Goal: Task Accomplishment & Management: Manage account settings

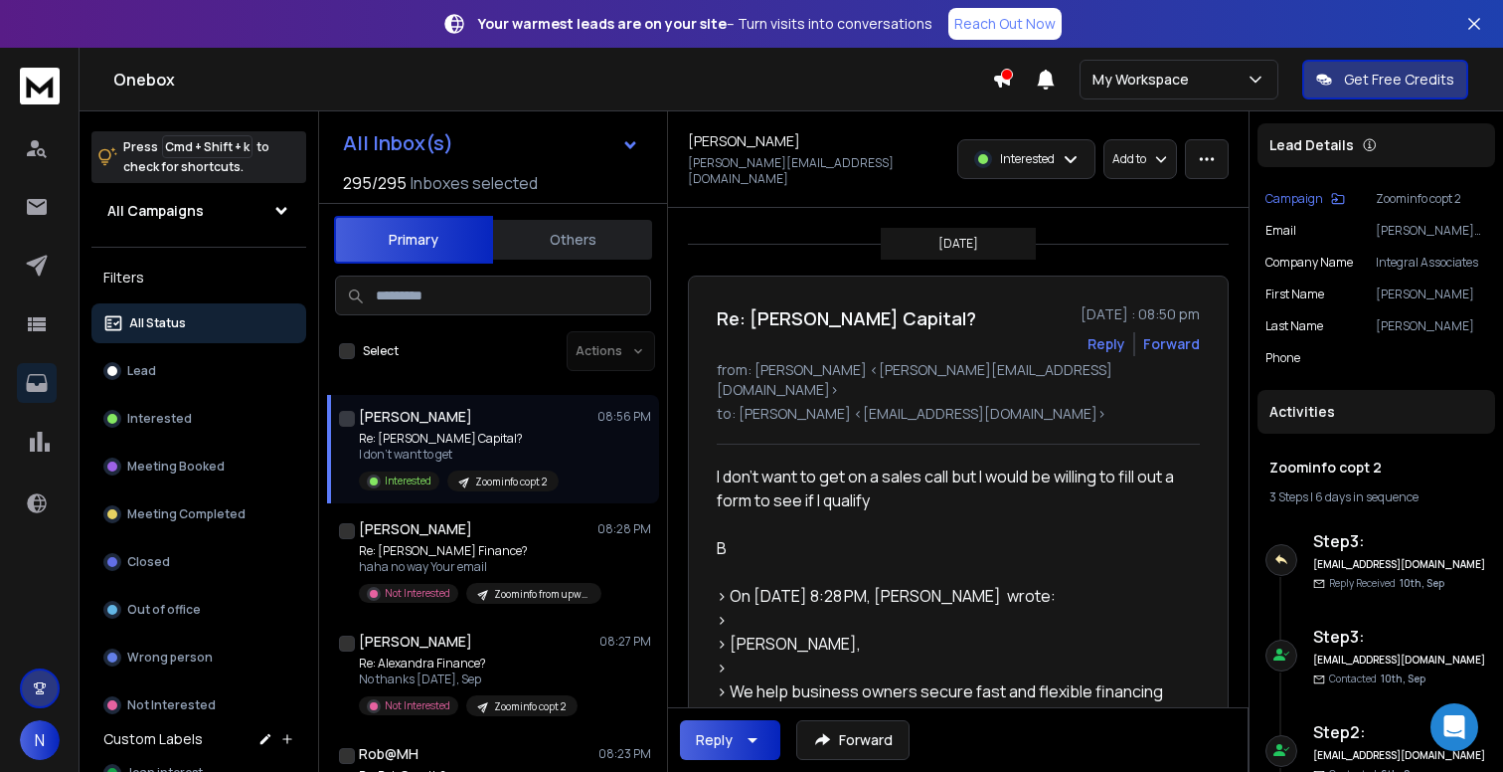
click at [524, 241] on button "Others" at bounding box center [572, 240] width 159 height 44
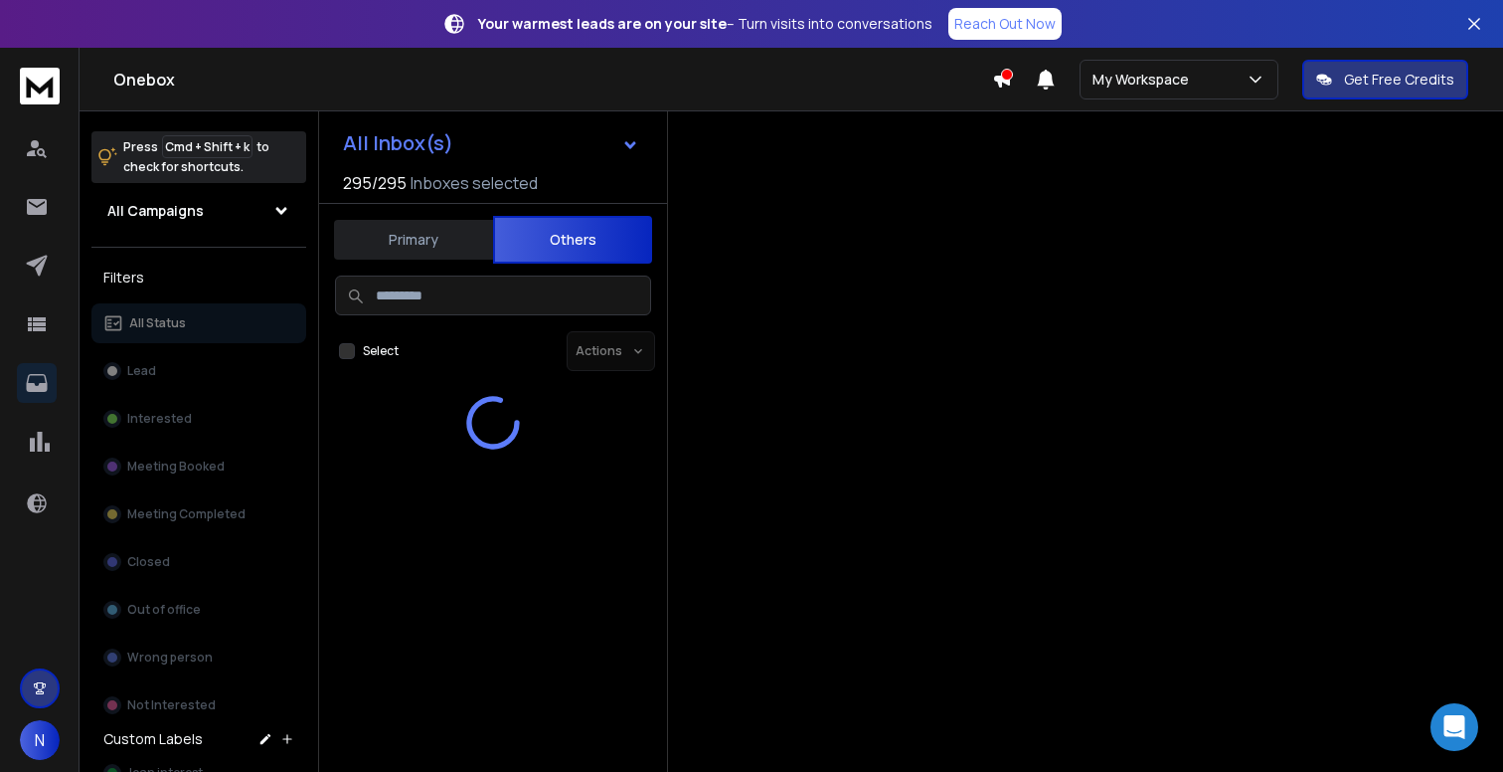
click at [439, 238] on button "Primary" at bounding box center [413, 240] width 159 height 44
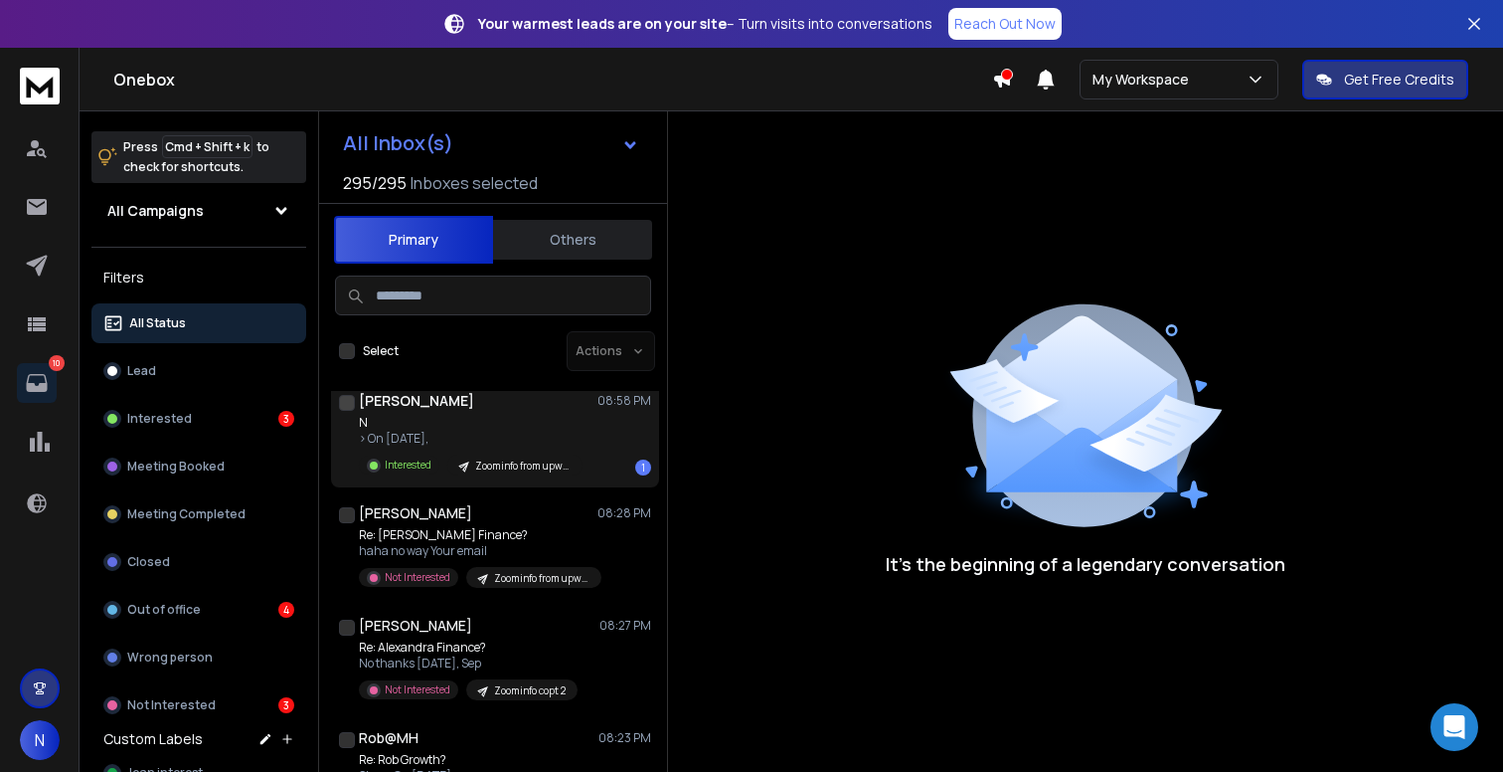
click at [539, 429] on p "N" at bounding box center [471, 423] width 224 height 16
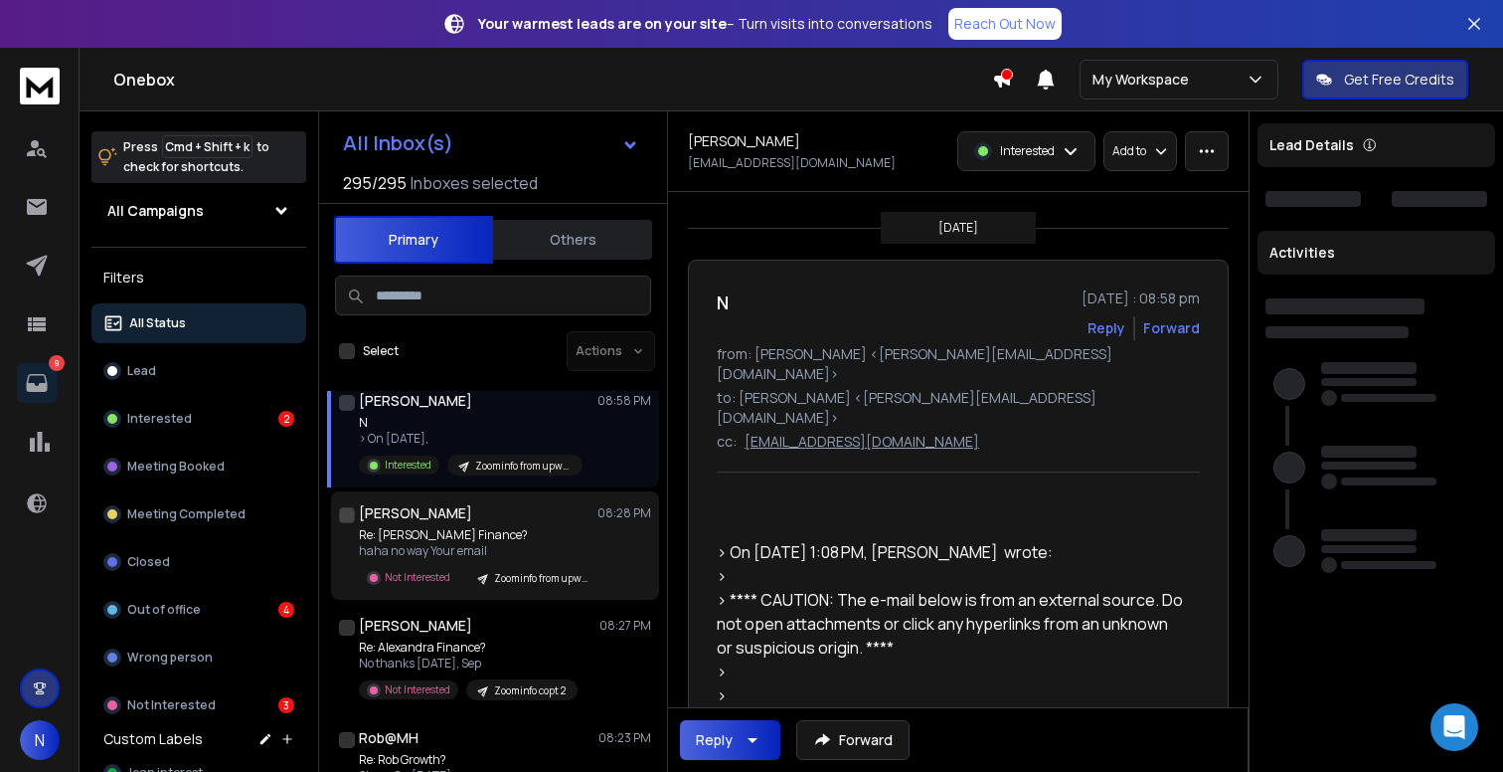
scroll to position [786, 0]
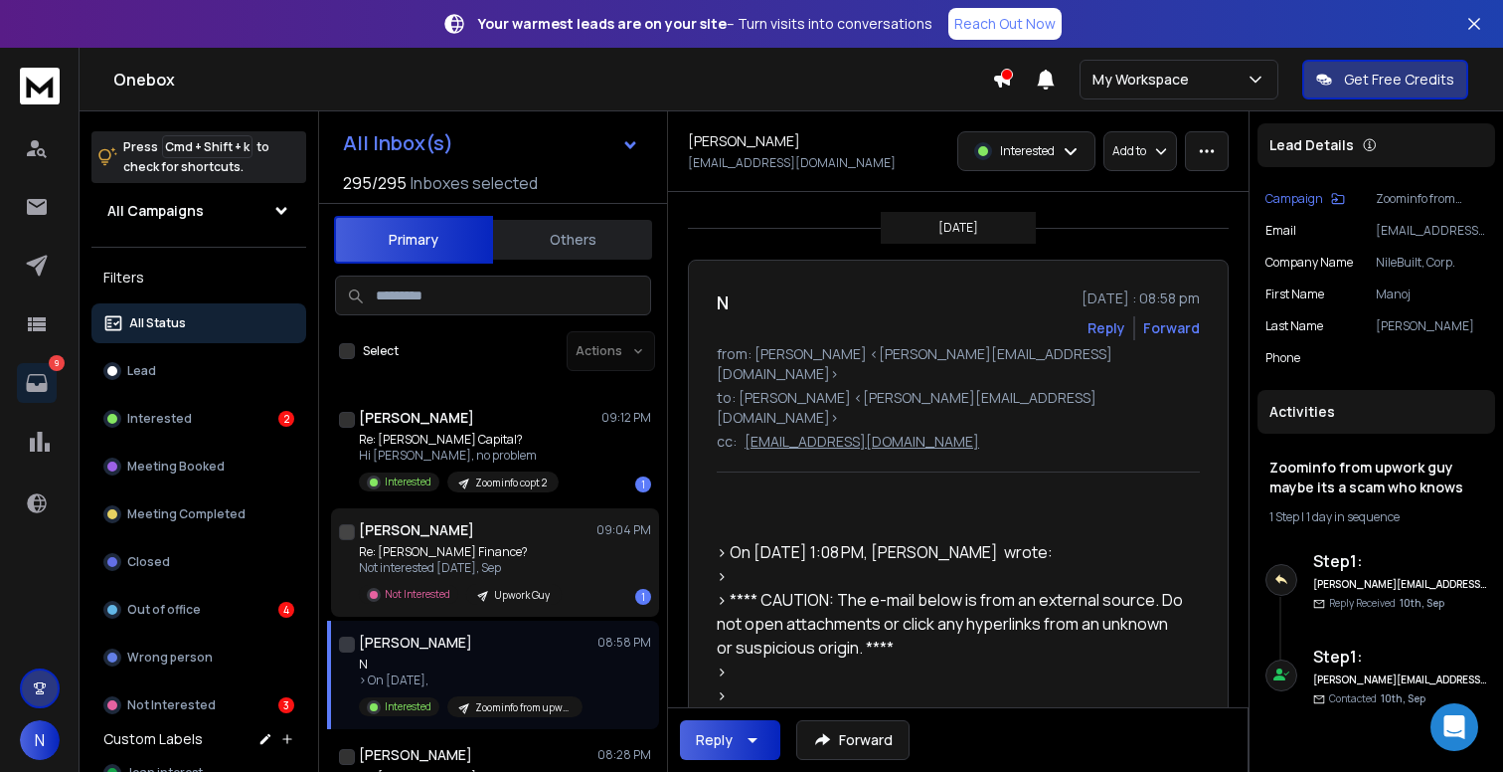
click at [515, 570] on p "Not interested [DATE], Sep" at bounding box center [460, 568] width 203 height 16
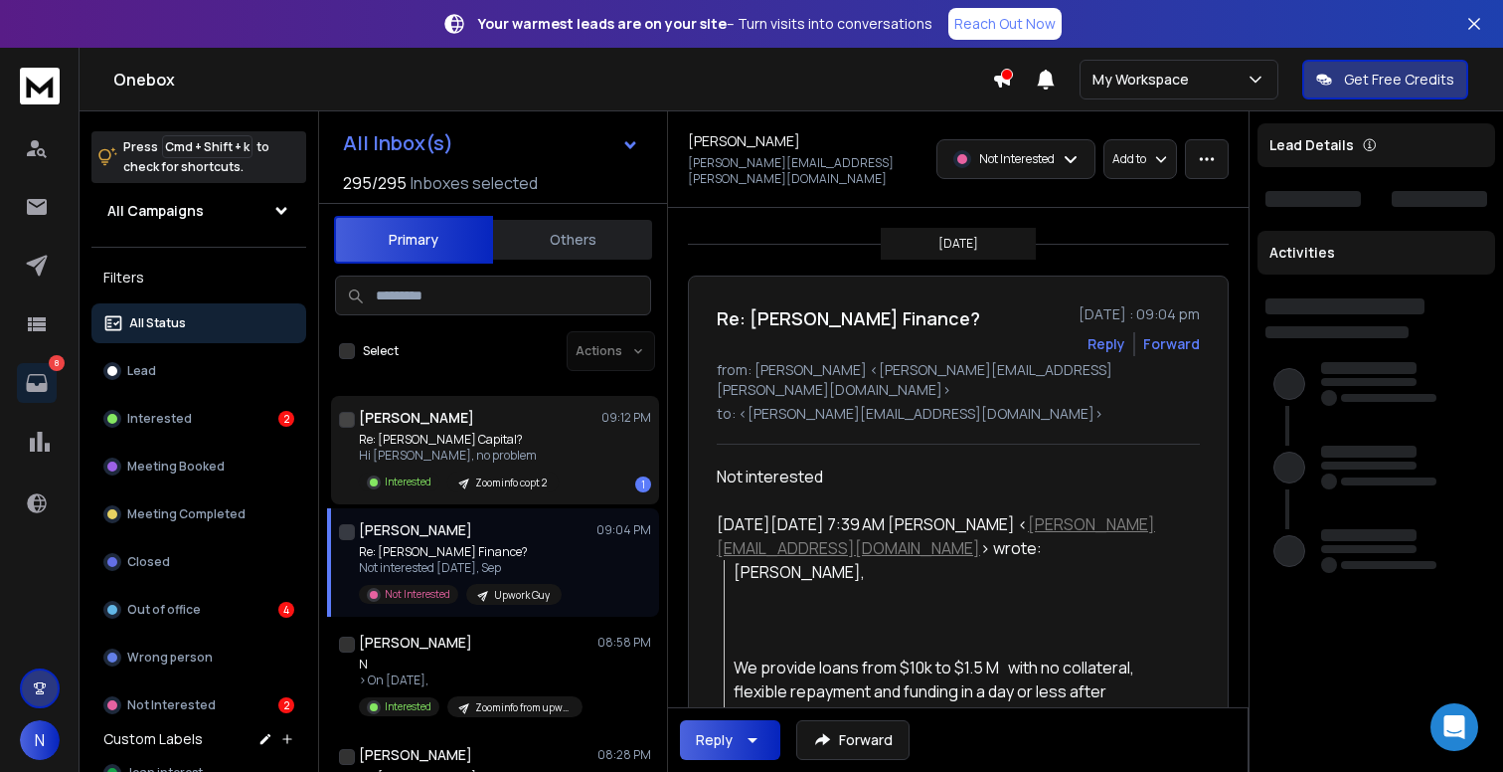
click at [508, 498] on div "[PERSON_NAME] 09:12 PM Re: [PERSON_NAME] Capital? Hi [PERSON_NAME], no problem …" at bounding box center [495, 450] width 328 height 108
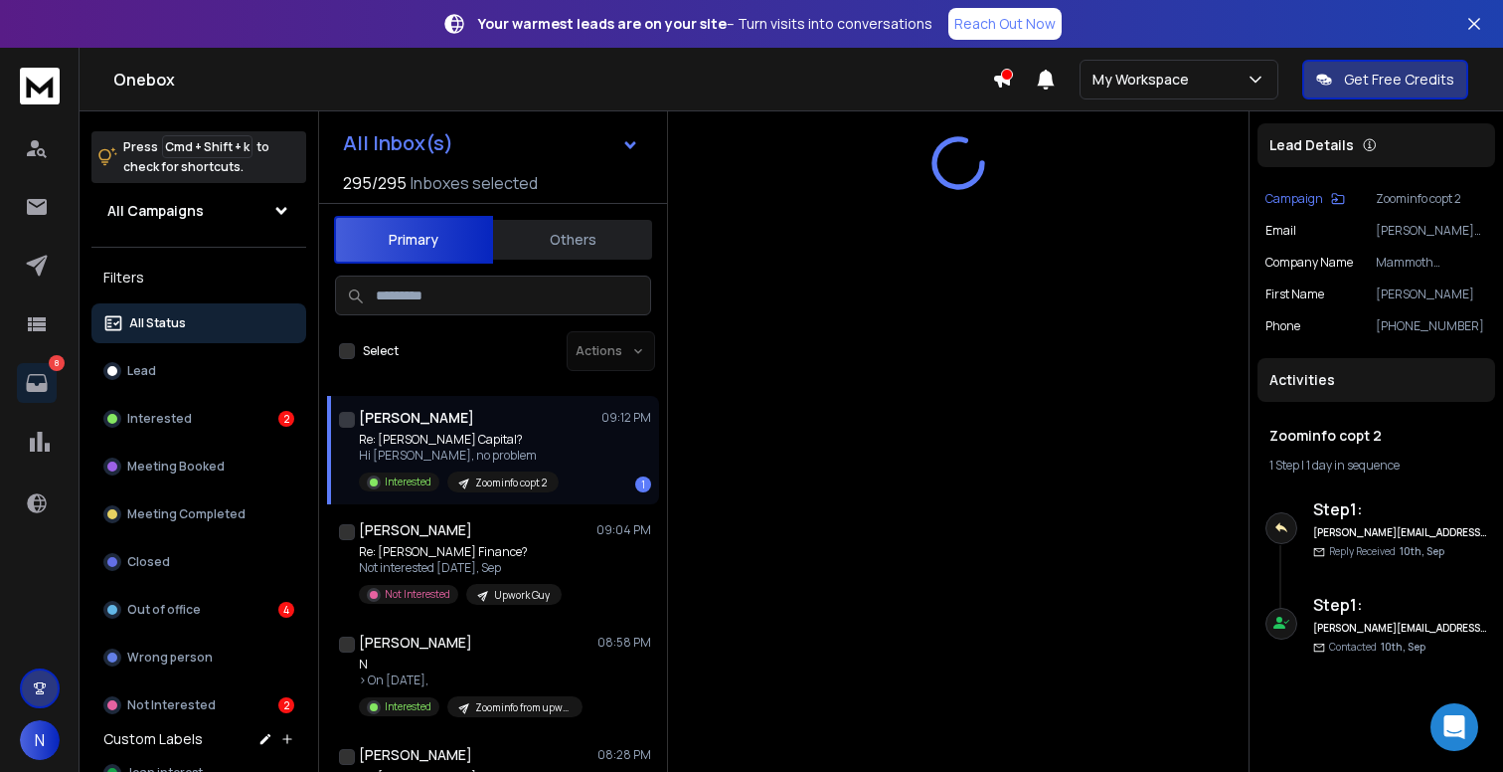
click at [503, 469] on div "Re: [PERSON_NAME] Capital? Hi [PERSON_NAME], no problem Interested Zoominfo cop…" at bounding box center [459, 462] width 200 height 61
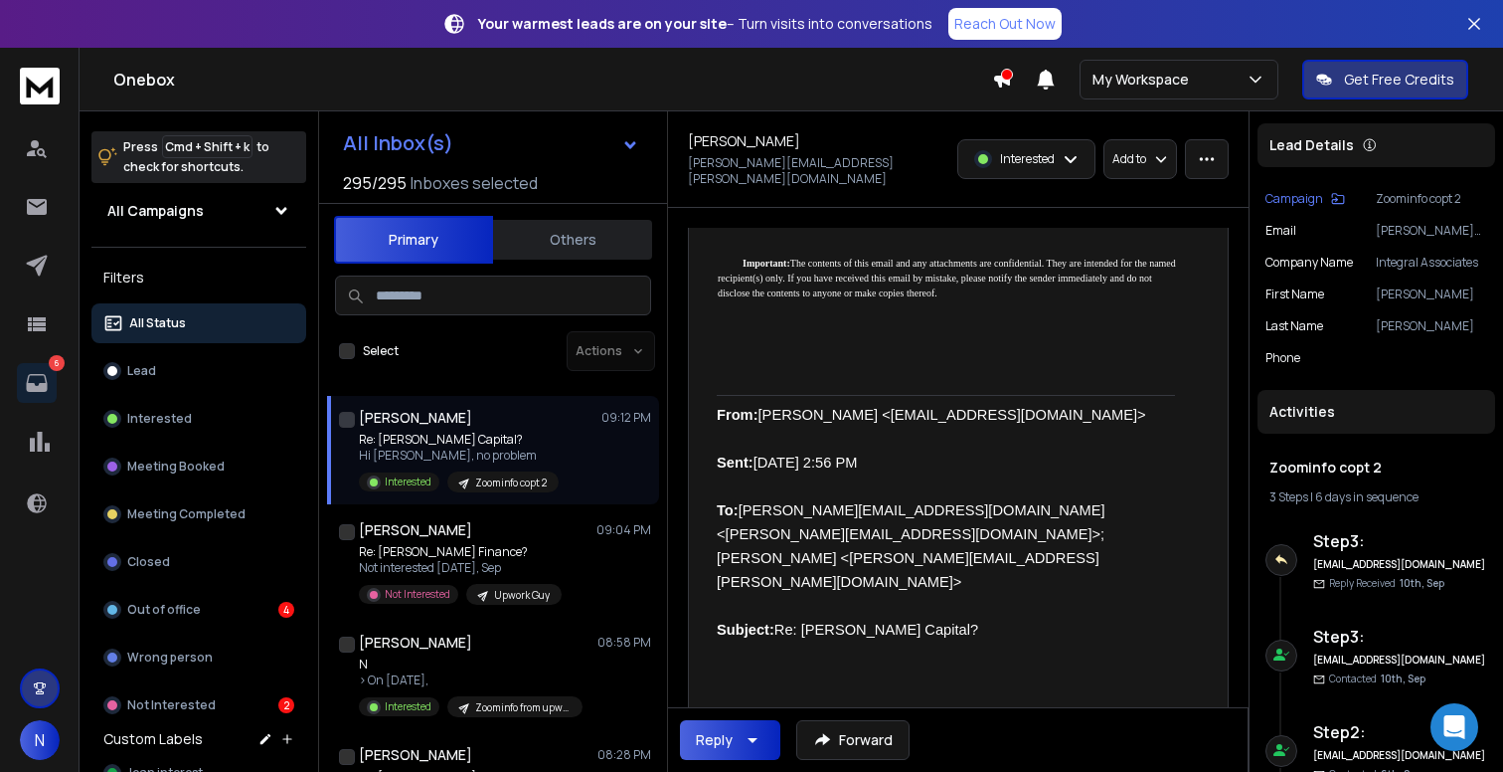
scroll to position [2425, 0]
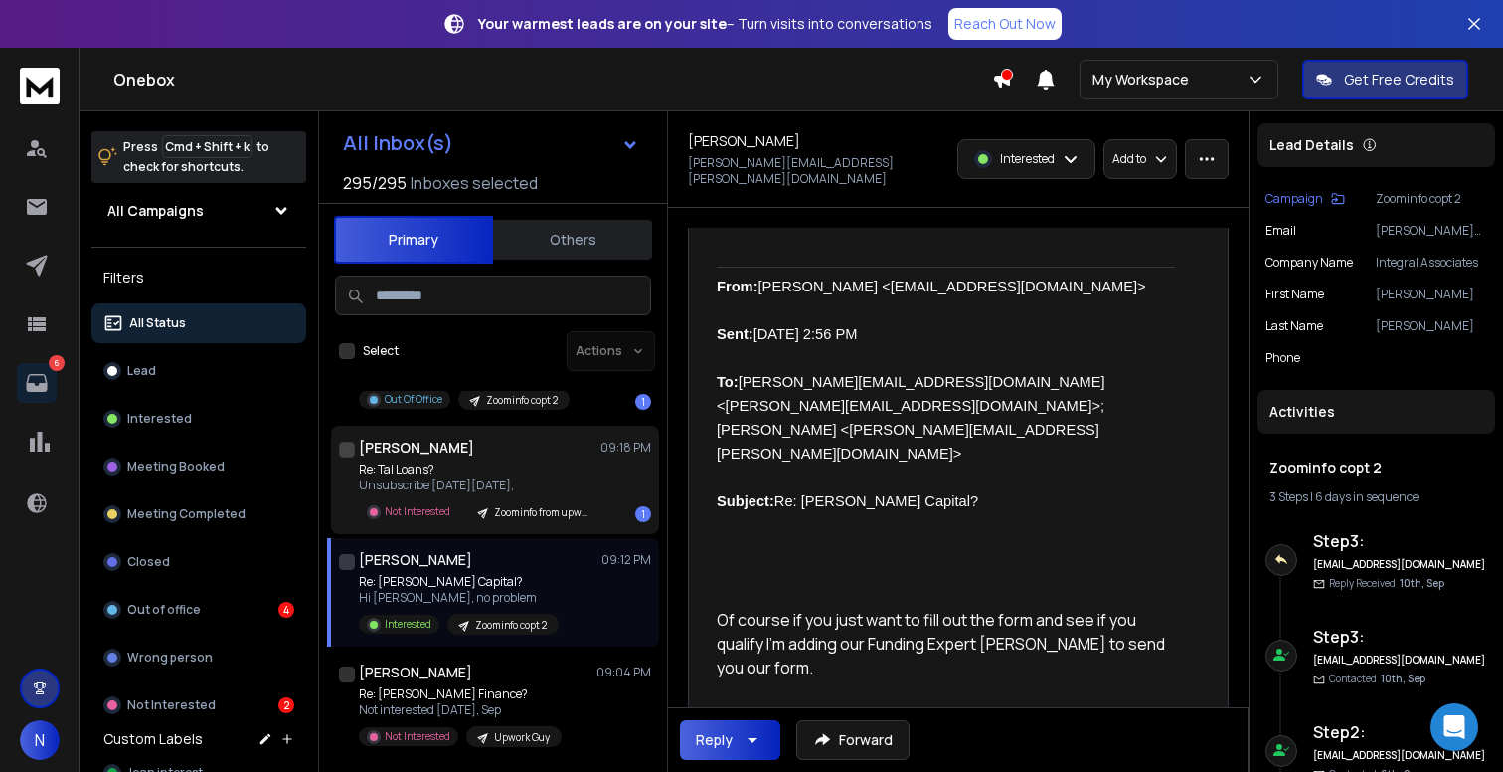
click at [525, 483] on p "Unsubscribe [DATE][DATE]," at bounding box center [478, 485] width 239 height 16
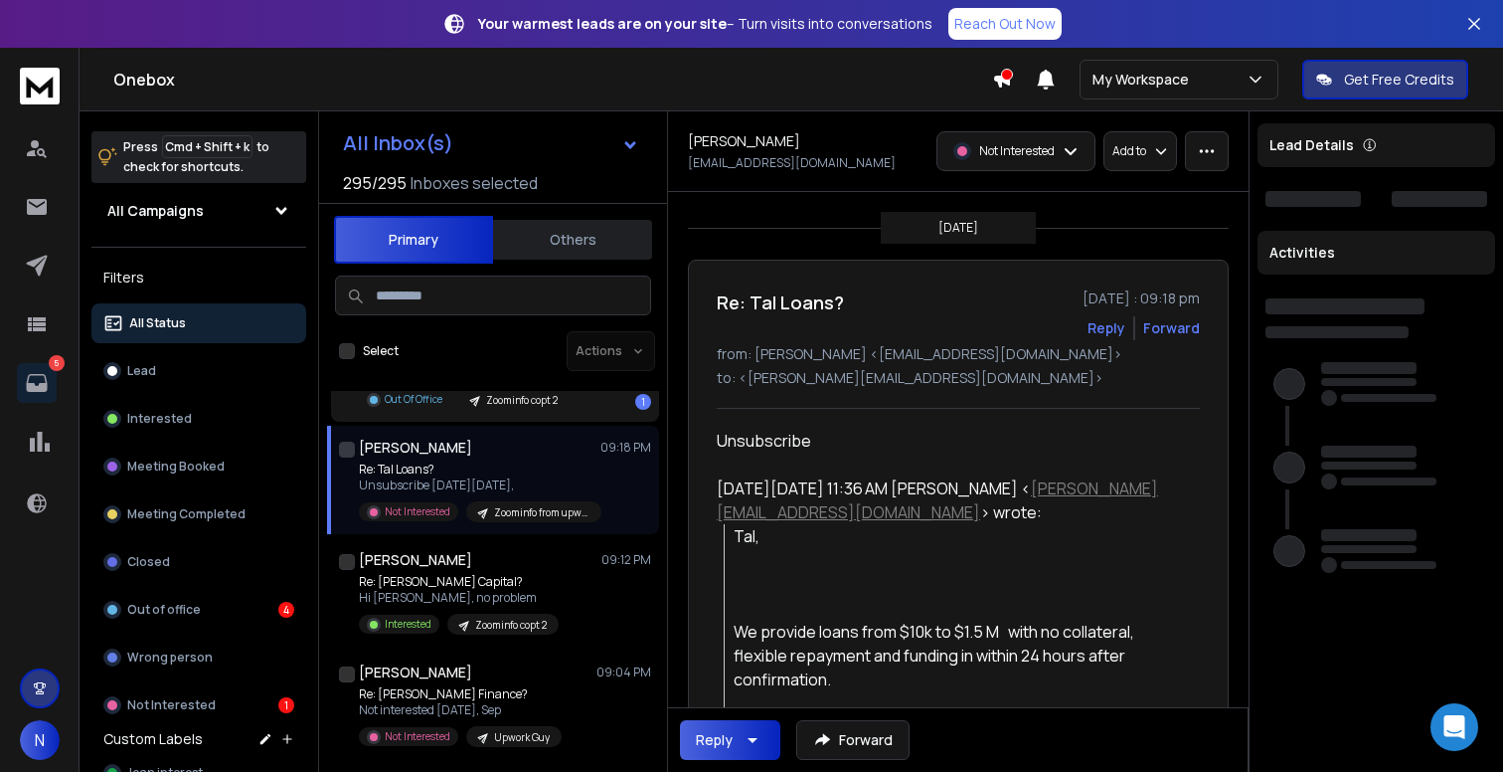
scroll to position [457, 0]
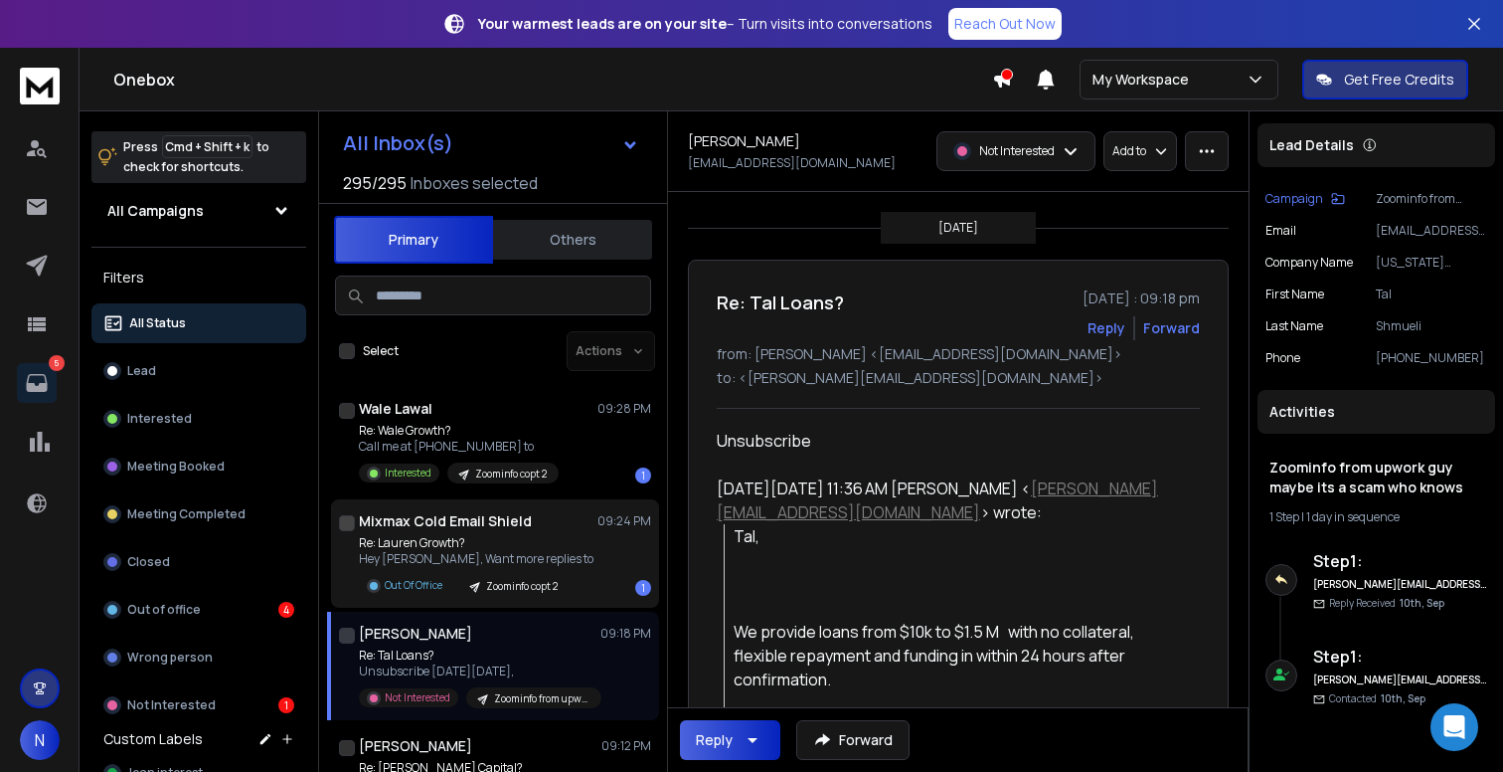
drag, startPoint x: 533, startPoint y: 593, endPoint x: 531, endPoint y: 575, distance: 18.0
click at [533, 592] on p "Zoominfo copt 2" at bounding box center [522, 586] width 72 height 15
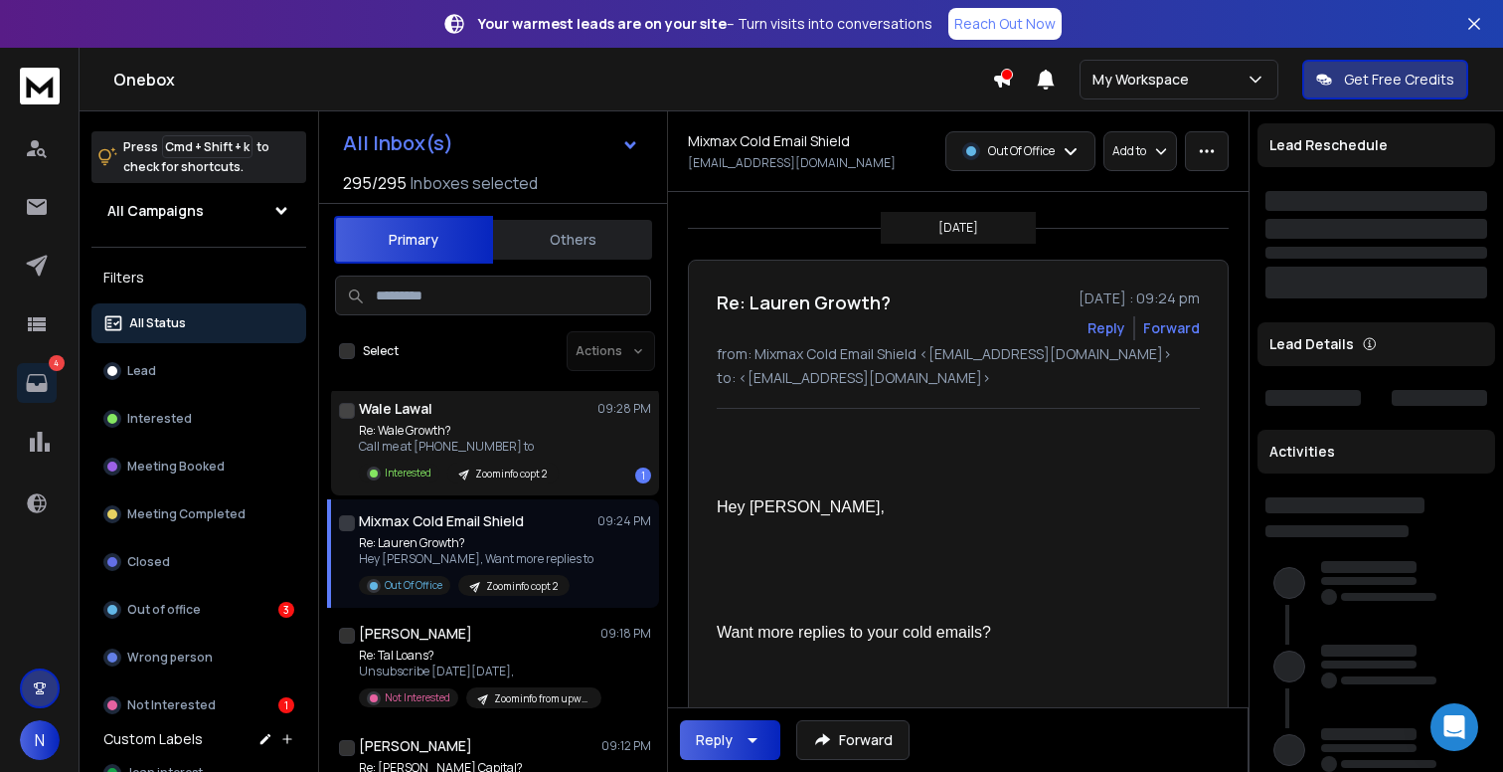
click at [499, 445] on p "Call me at [PHONE_NUMBER] to" at bounding box center [459, 446] width 200 height 16
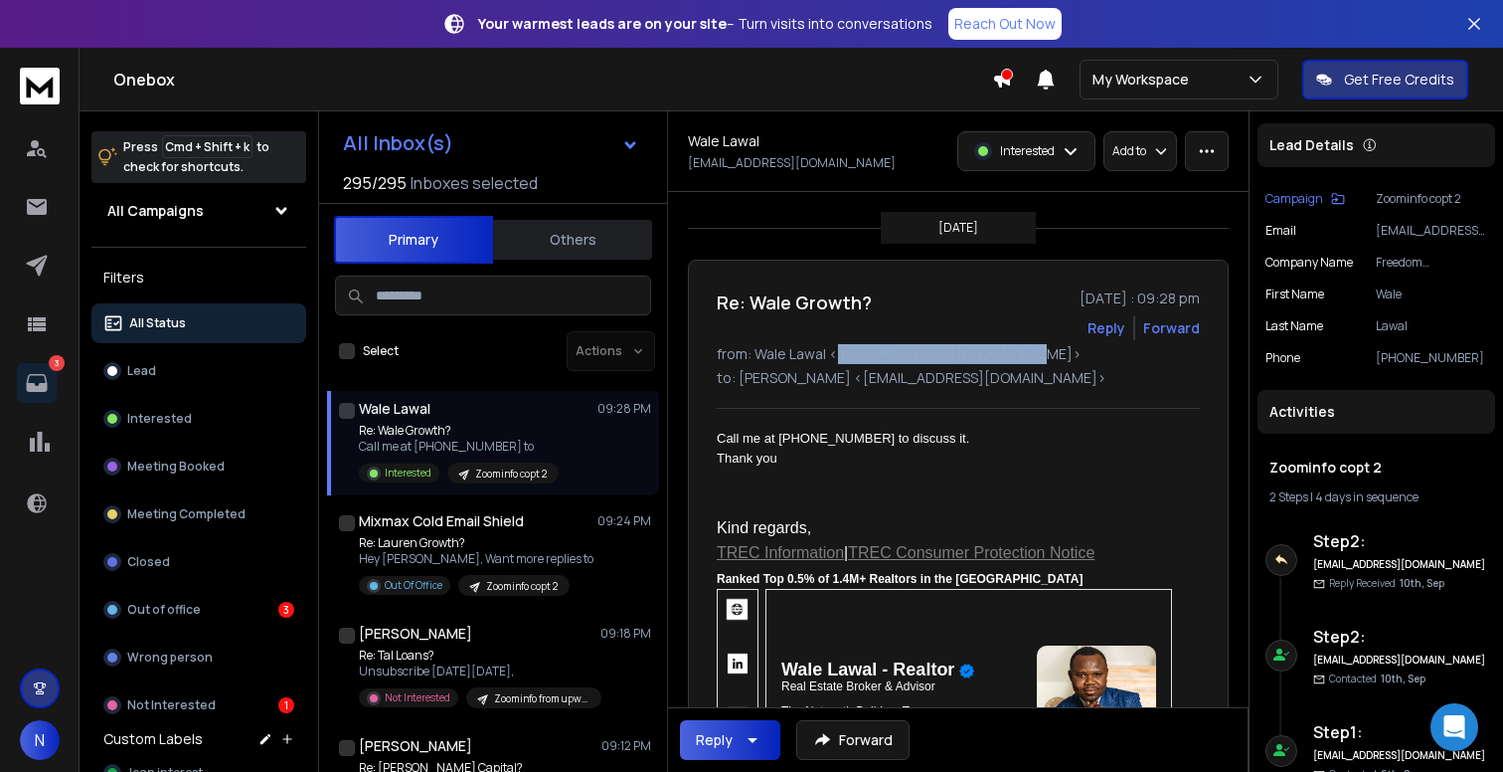
drag, startPoint x: 1017, startPoint y: 353, endPoint x: 838, endPoint y: 352, distance: 179.0
click at [838, 352] on p "from: Wale Lawal <[EMAIL_ADDRESS][DOMAIN_NAME]>" at bounding box center [958, 354] width 483 height 20
copy p "[EMAIL_ADDRESS][DOMAIN_NAME]"
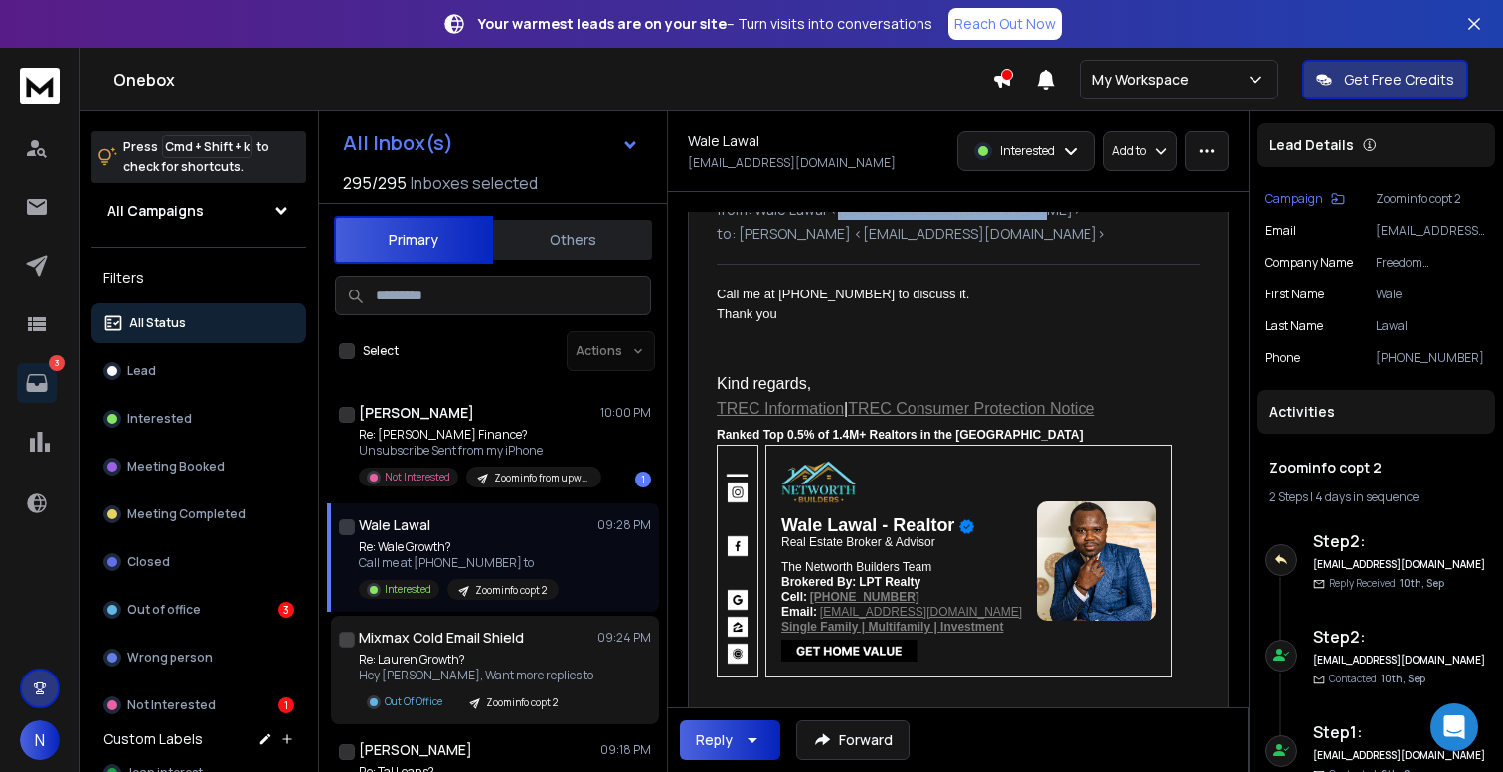
scroll to position [151, 0]
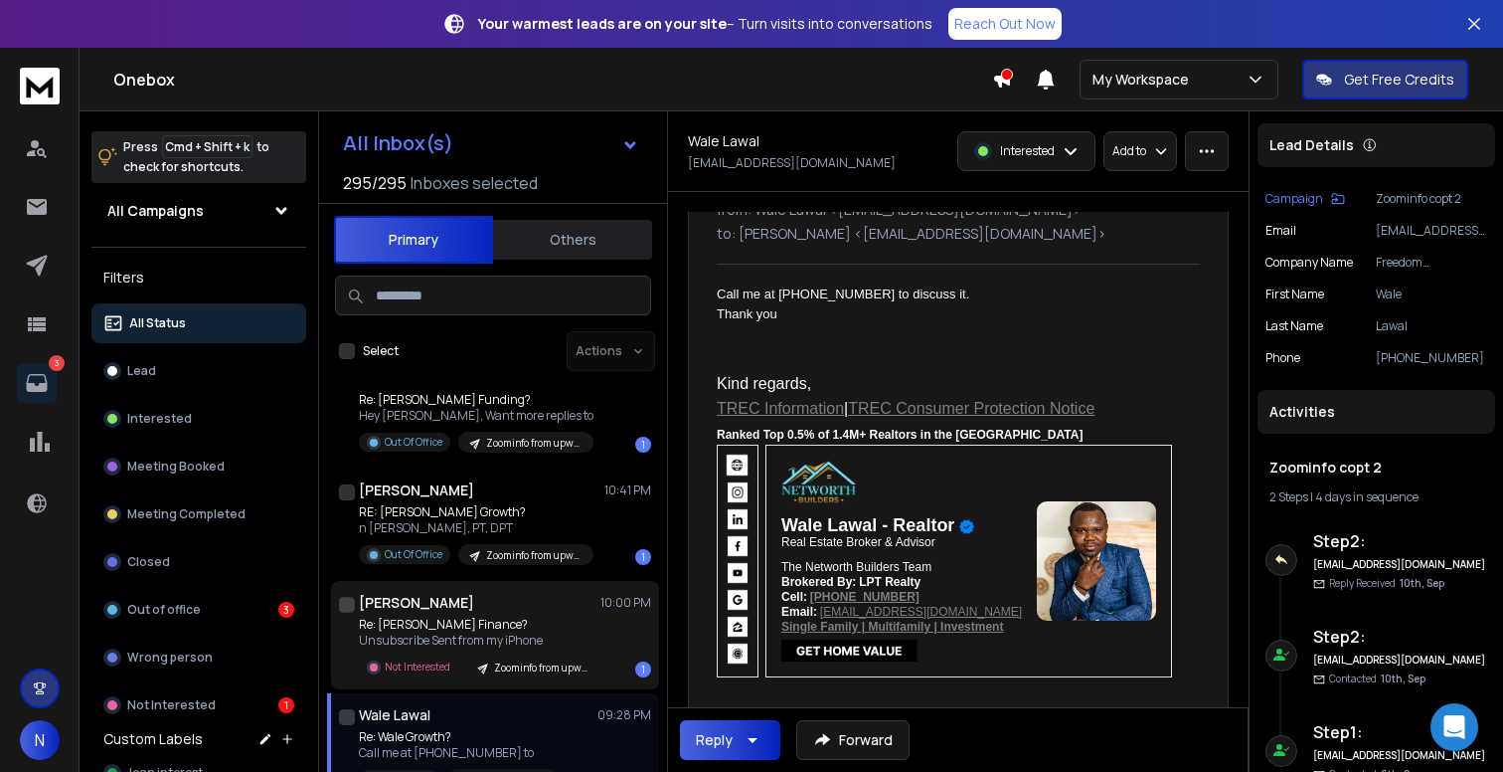
click at [517, 635] on p "Unsubscribe Sent from my iPhone" at bounding box center [478, 640] width 239 height 16
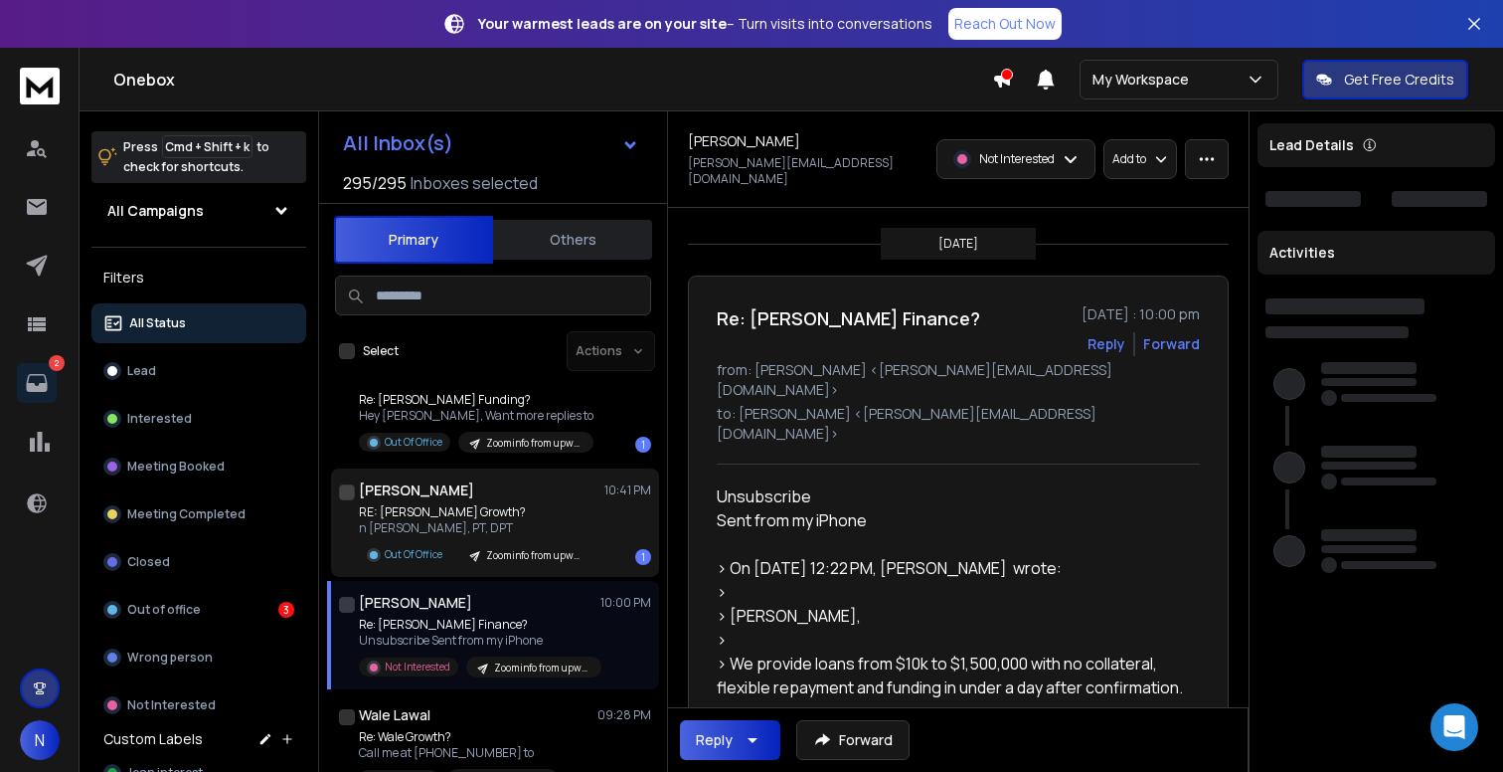
click at [519, 547] on div "Zoominfo from upwork guy maybe its a scam who knows" at bounding box center [525, 554] width 135 height 21
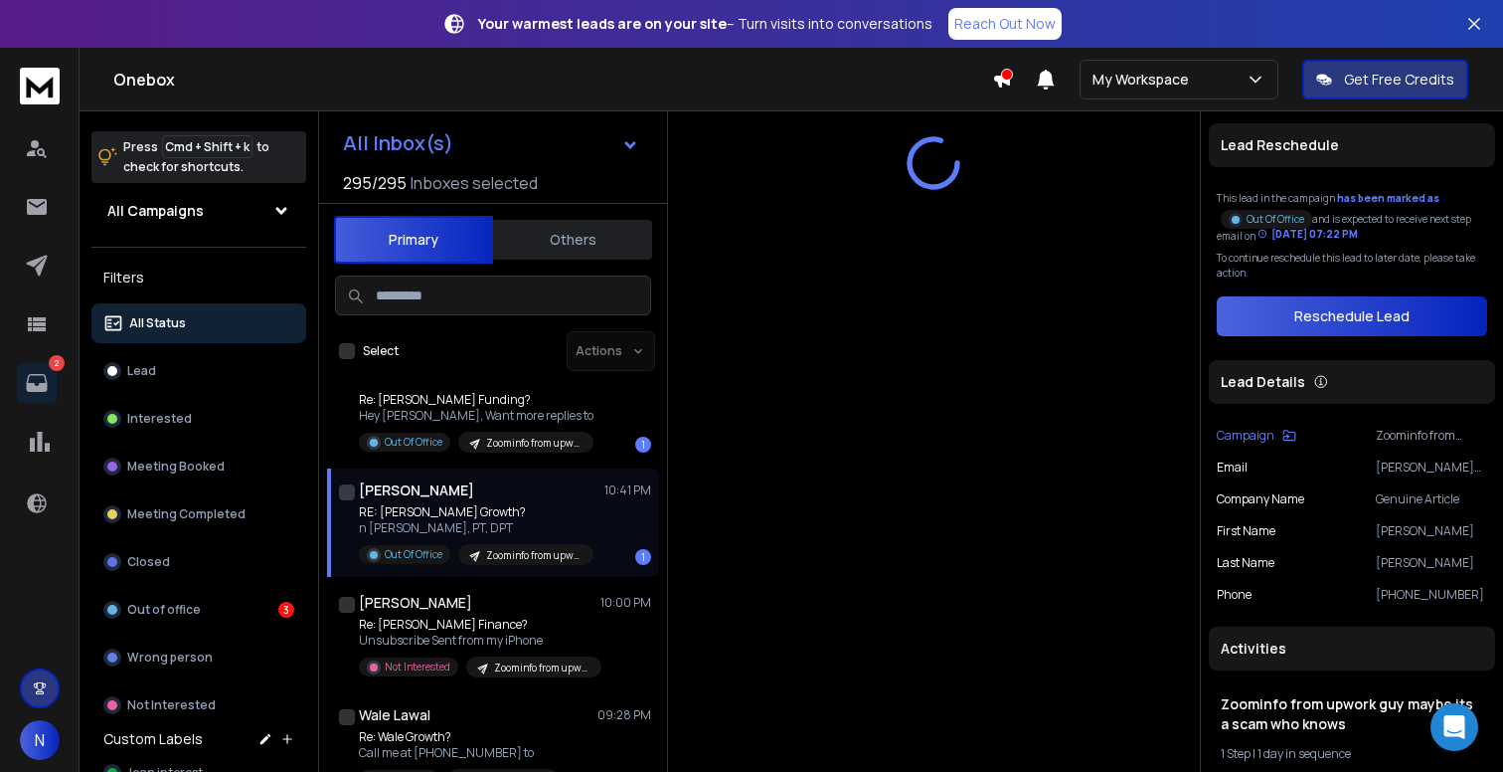
scroll to position [0, 0]
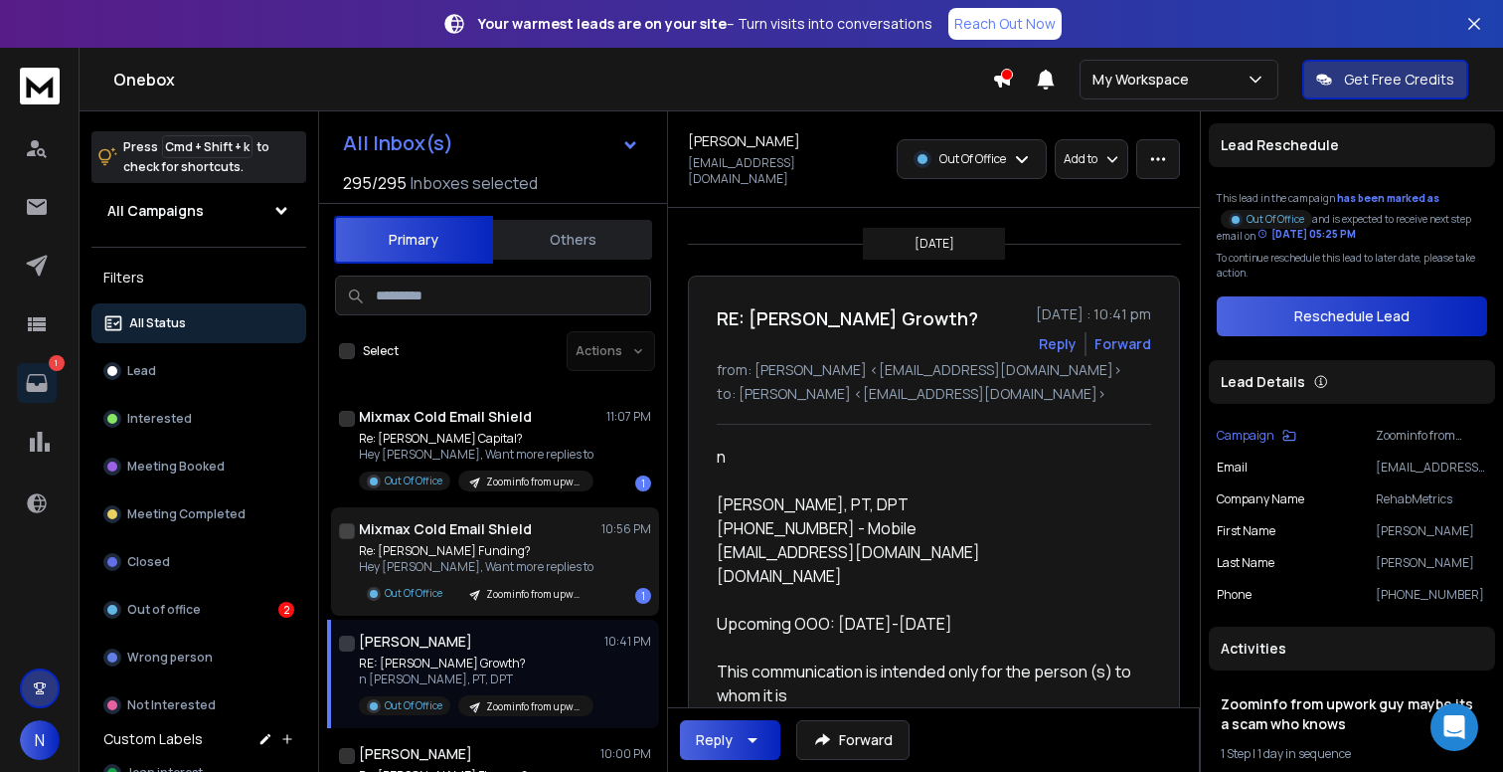
click at [561, 543] on p "Re: [PERSON_NAME] Funding?" at bounding box center [476, 551] width 235 height 16
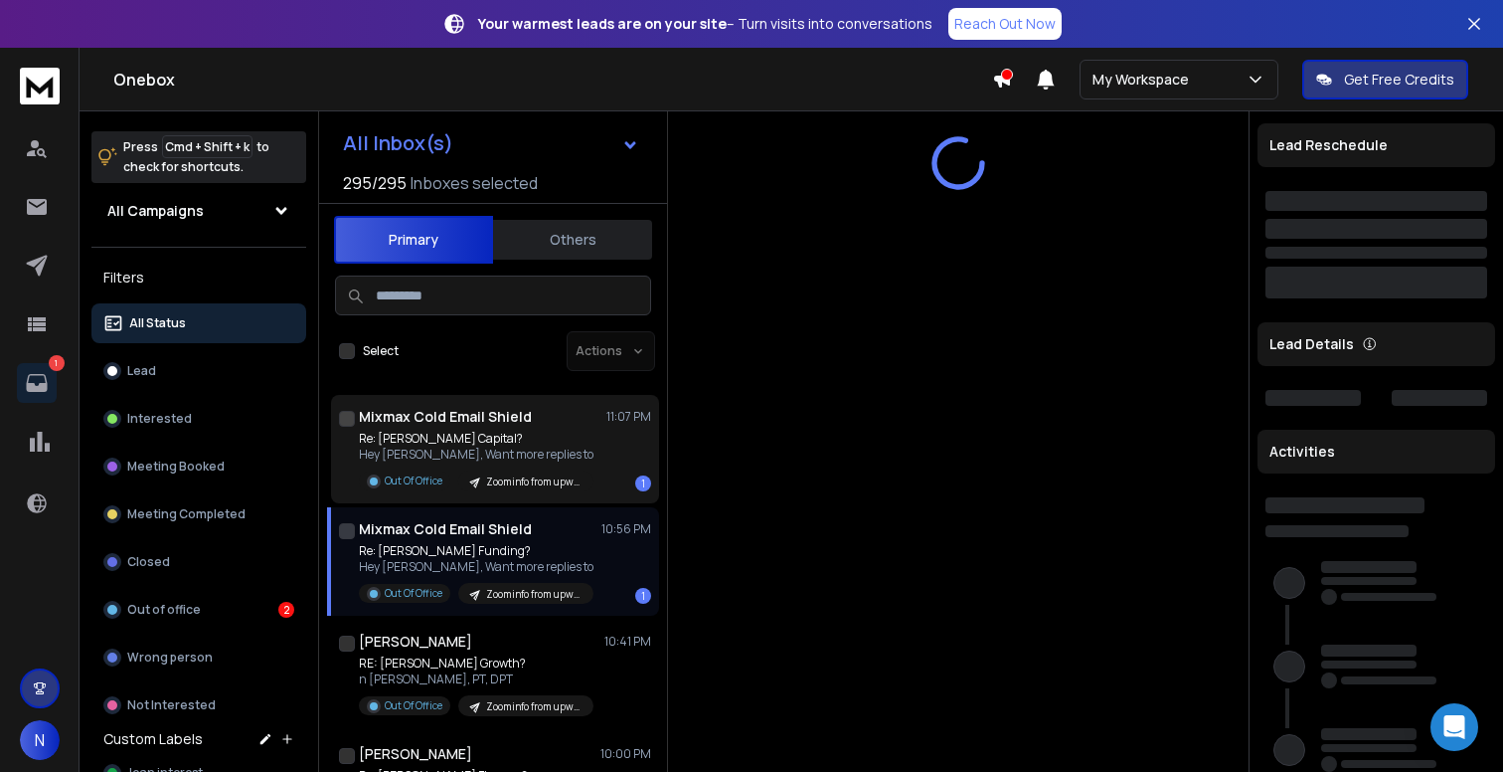
click at [553, 457] on p "Hey [PERSON_NAME], Want more replies to" at bounding box center [476, 454] width 235 height 16
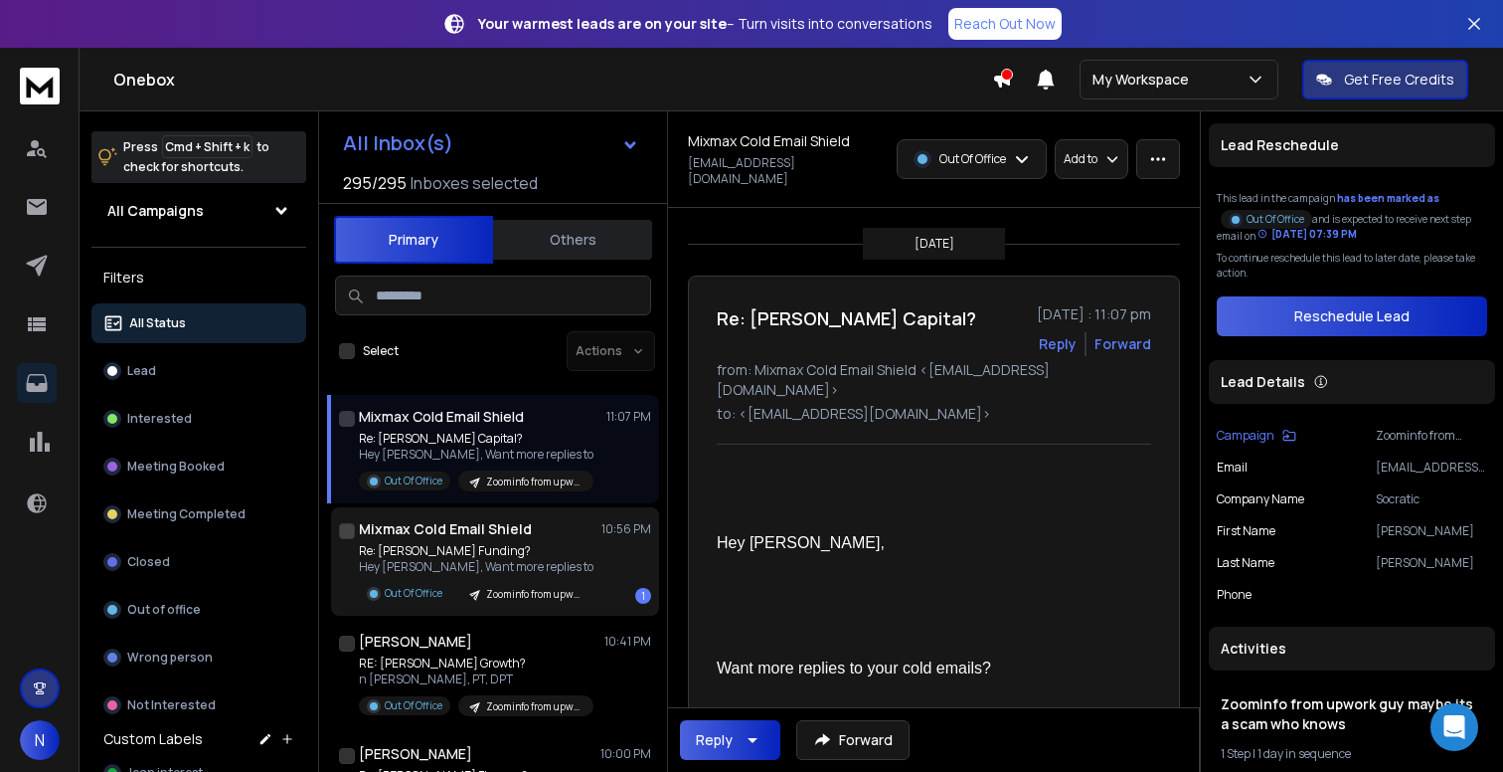
click at [567, 543] on p "Re: [PERSON_NAME] Funding?" at bounding box center [476, 551] width 235 height 16
click at [564, 541] on div "Mixmax Cold Email Shield 10:56 PM Re: [PERSON_NAME] Funding? Hey [PERSON_NAME],…" at bounding box center [505, 561] width 292 height 85
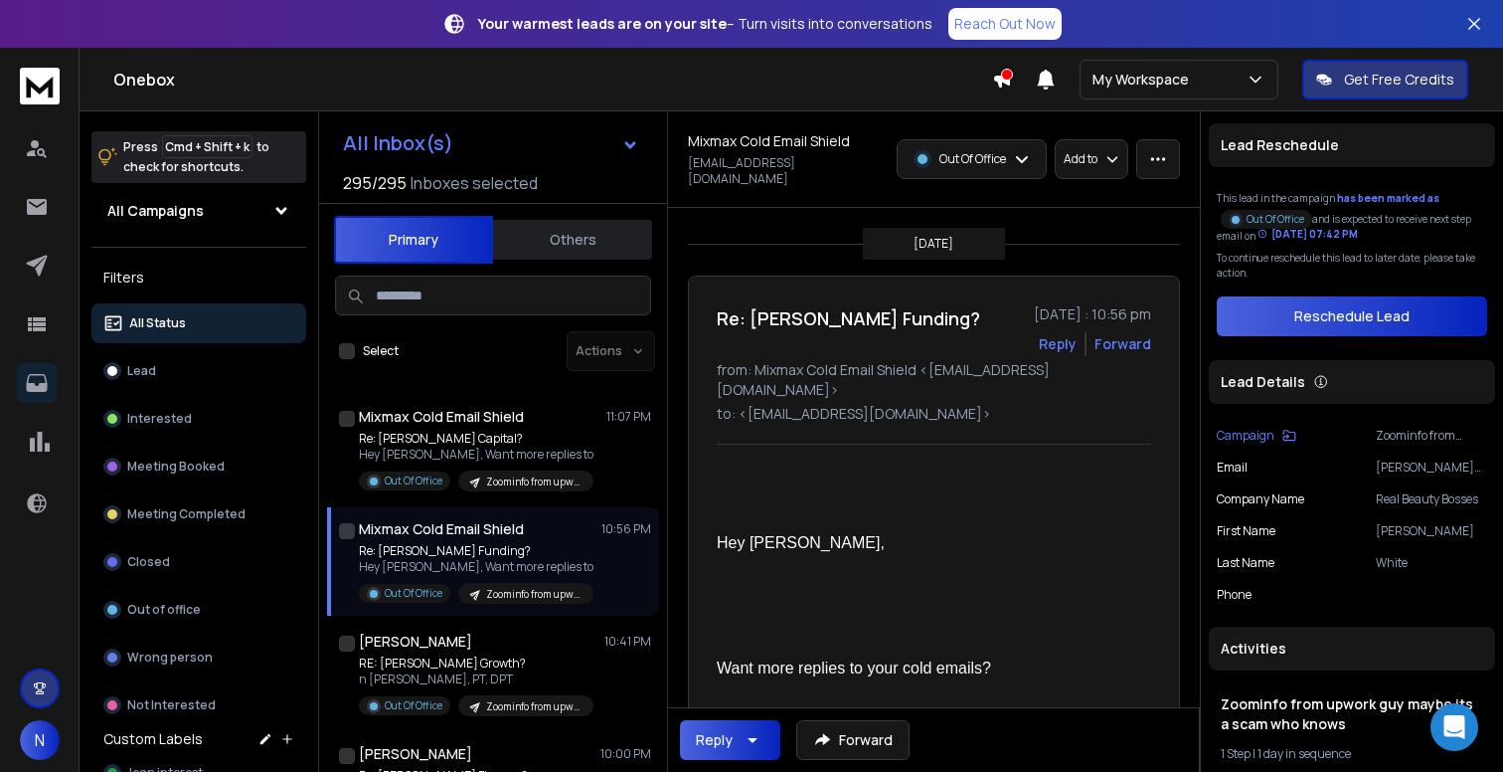
drag, startPoint x: 565, startPoint y: 205, endPoint x: 560, endPoint y: 228, distance: 23.4
click at [565, 207] on div "All Inbox(s) 295 / 295 Inboxes selected Primary Others Select Actions Mixmax Co…" at bounding box center [493, 497] width 348 height 772
click at [560, 229] on button "Others" at bounding box center [572, 240] width 159 height 44
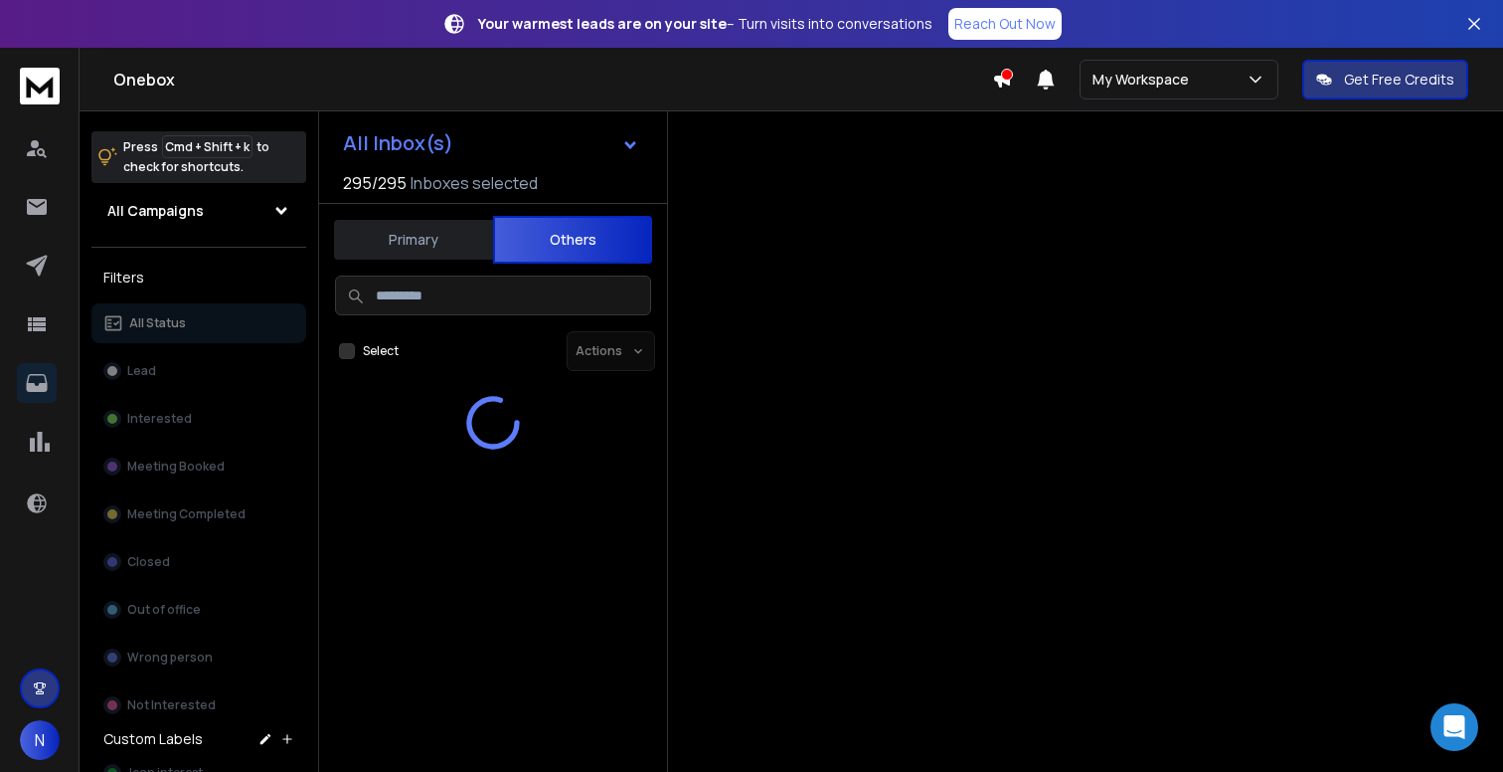
click at [560, 229] on button "Others" at bounding box center [572, 240] width 159 height 48
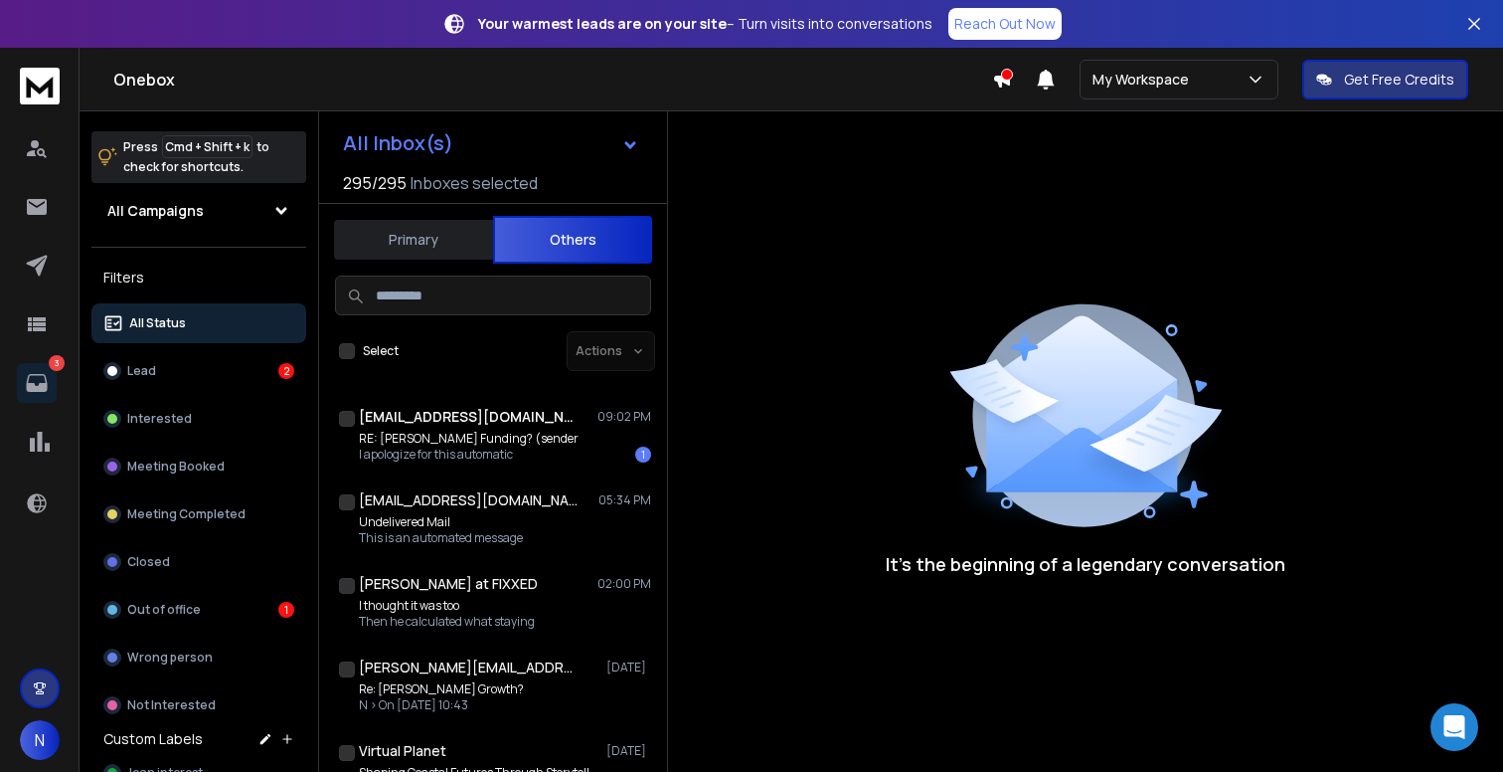
click at [436, 230] on button "Primary" at bounding box center [413, 240] width 159 height 44
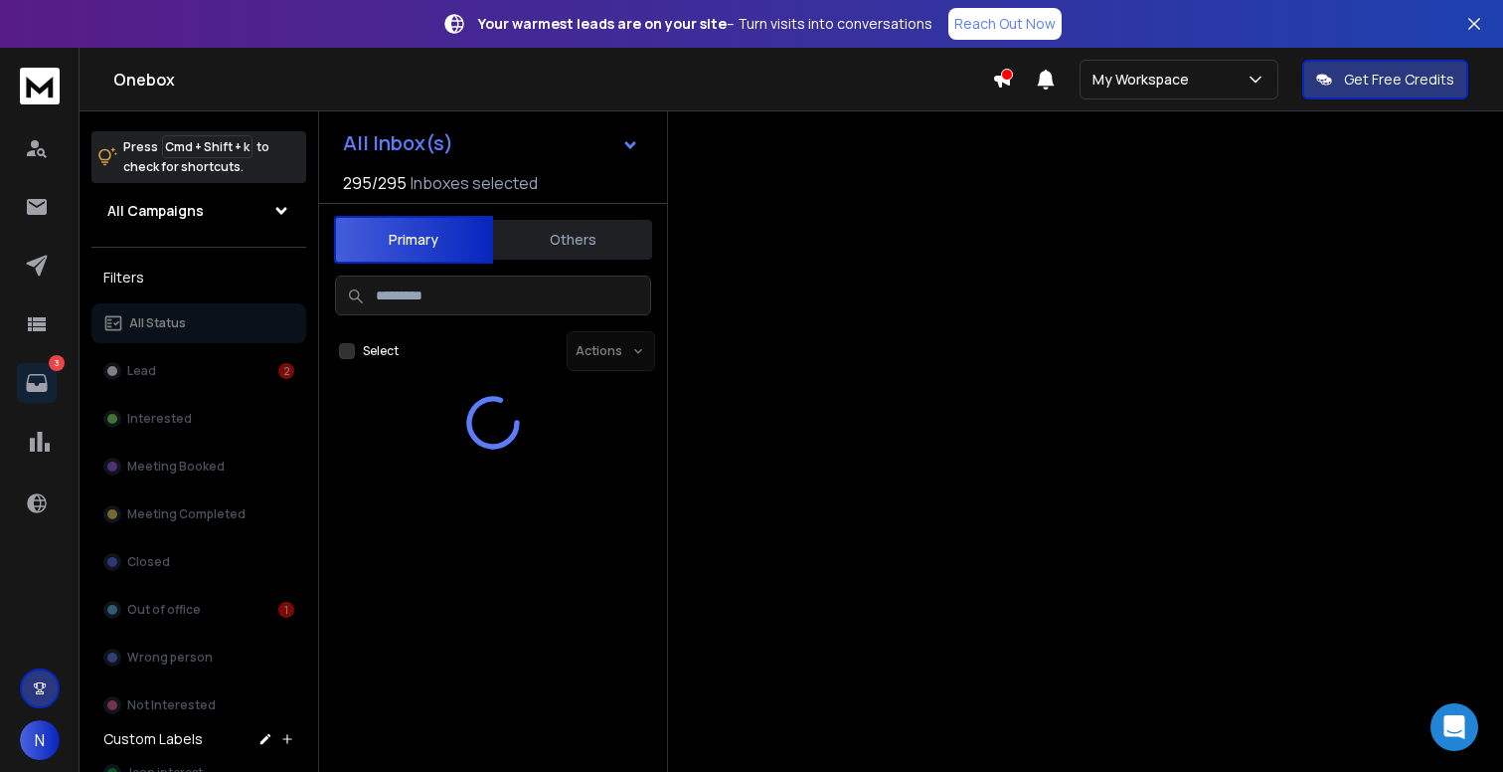
drag, startPoint x: 436, startPoint y: 230, endPoint x: 450, endPoint y: 276, distance: 49.1
click at [436, 232] on button "Primary" at bounding box center [413, 240] width 159 height 48
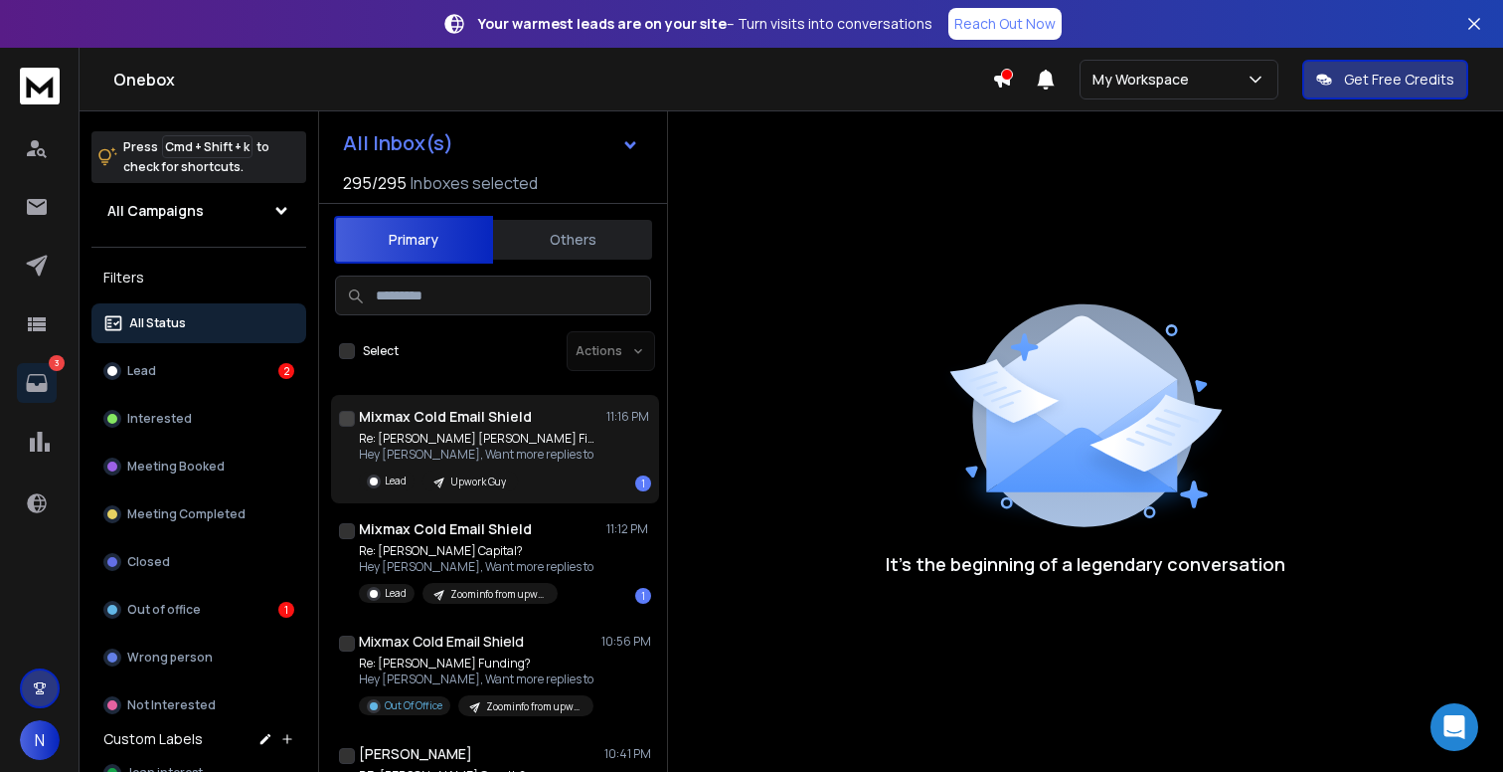
click at [577, 446] on div "Re: [PERSON_NAME] [PERSON_NAME] Finance? Hey [PERSON_NAME], Want more replies t…" at bounding box center [505, 461] width 292 height 61
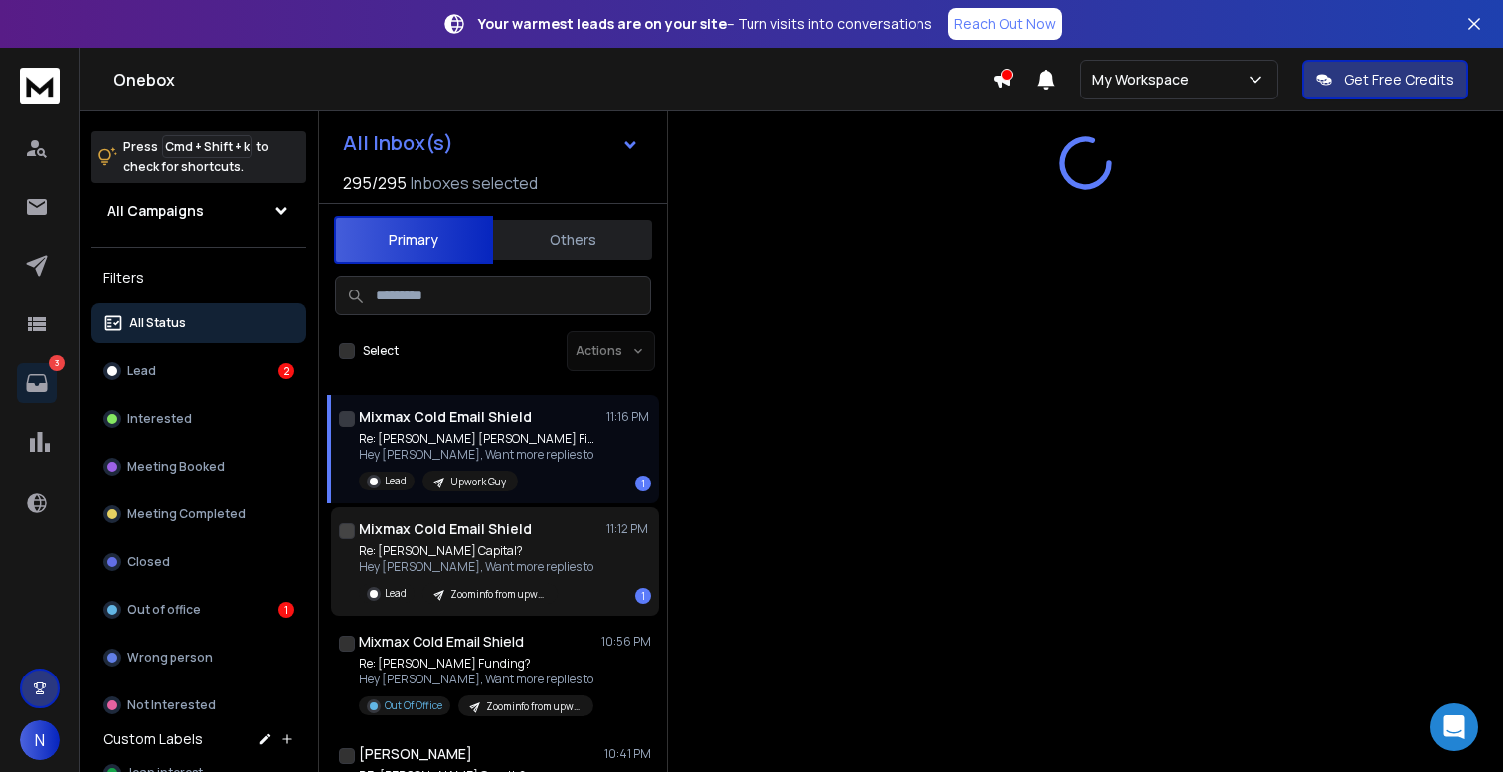
click at [563, 556] on div "Re: [PERSON_NAME] Capital? Hey [PERSON_NAME], Want more replies to Lead Zoominf…" at bounding box center [505, 573] width 292 height 61
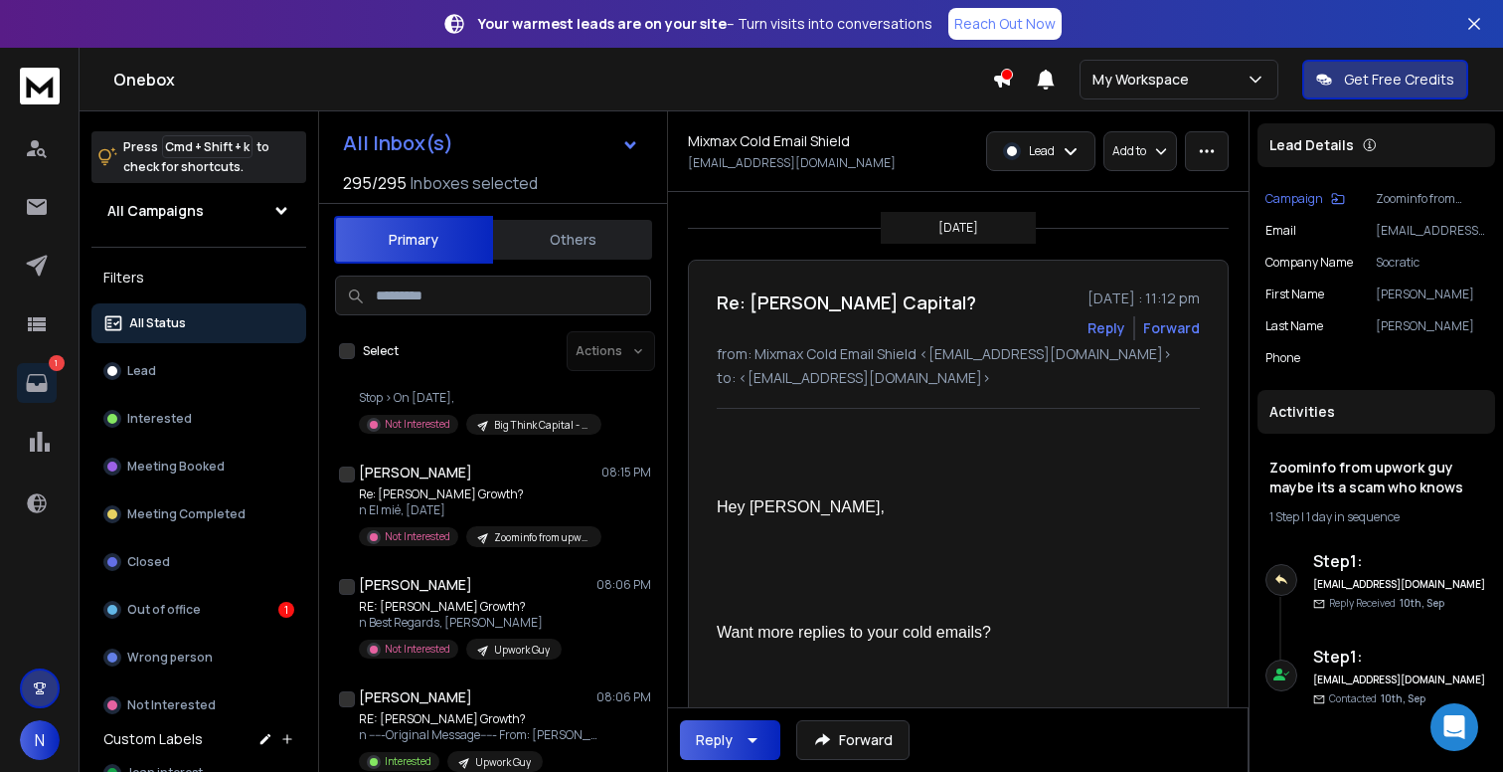
scroll to position [2011, 0]
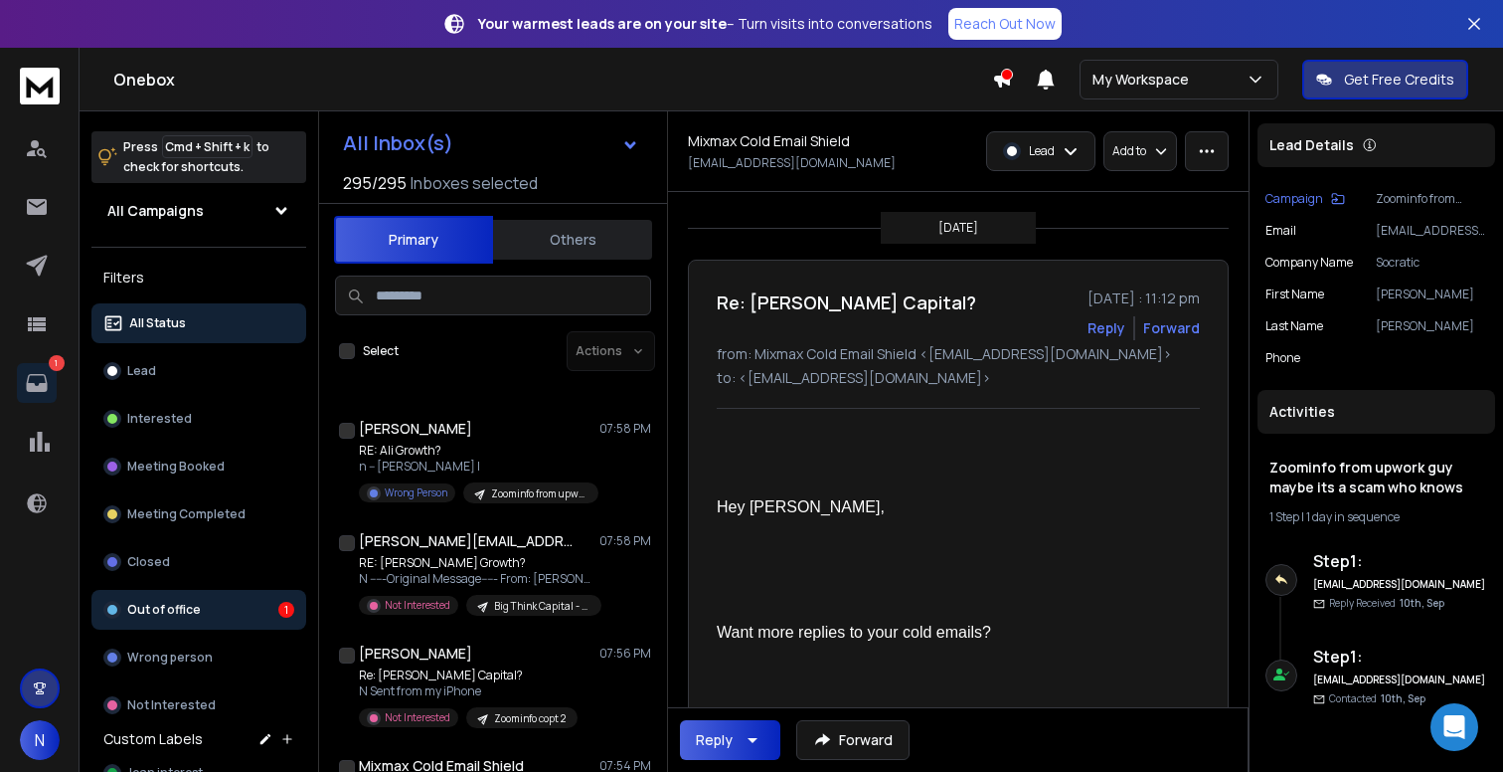
click at [244, 604] on button "Out of office 1" at bounding box center [198, 610] width 215 height 40
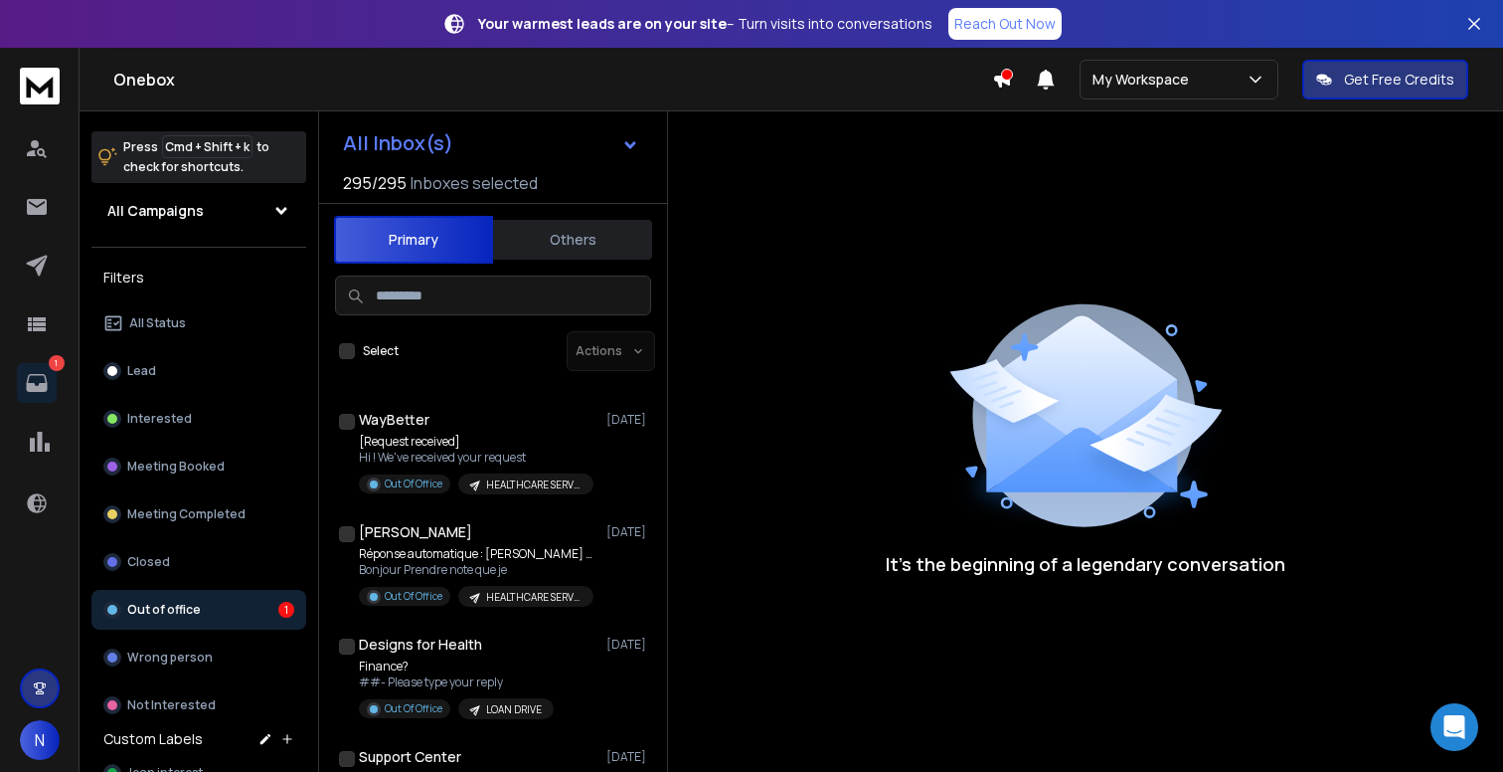
scroll to position [411, 0]
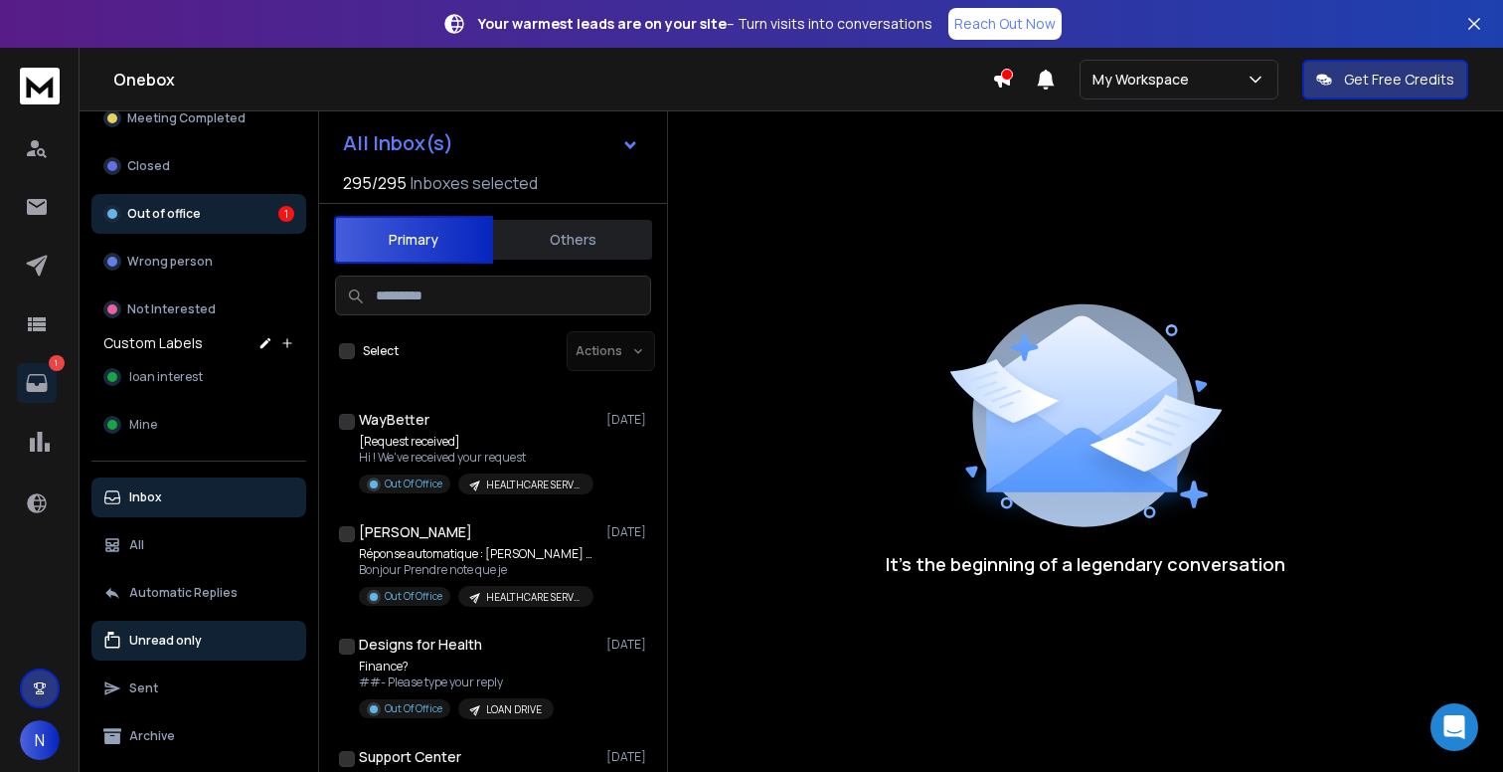
click at [203, 628] on button "Unread only" at bounding box center [198, 640] width 215 height 40
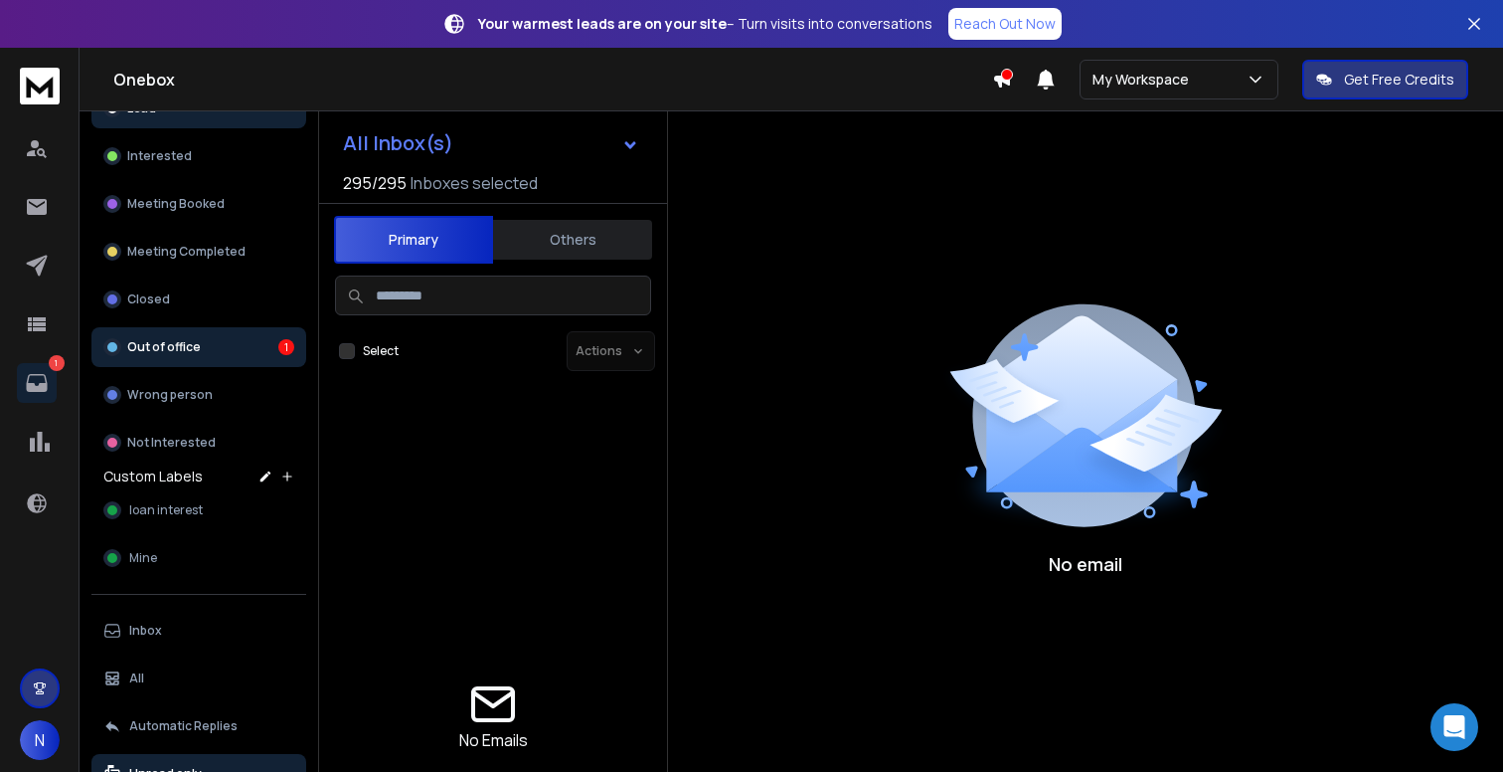
scroll to position [0, 0]
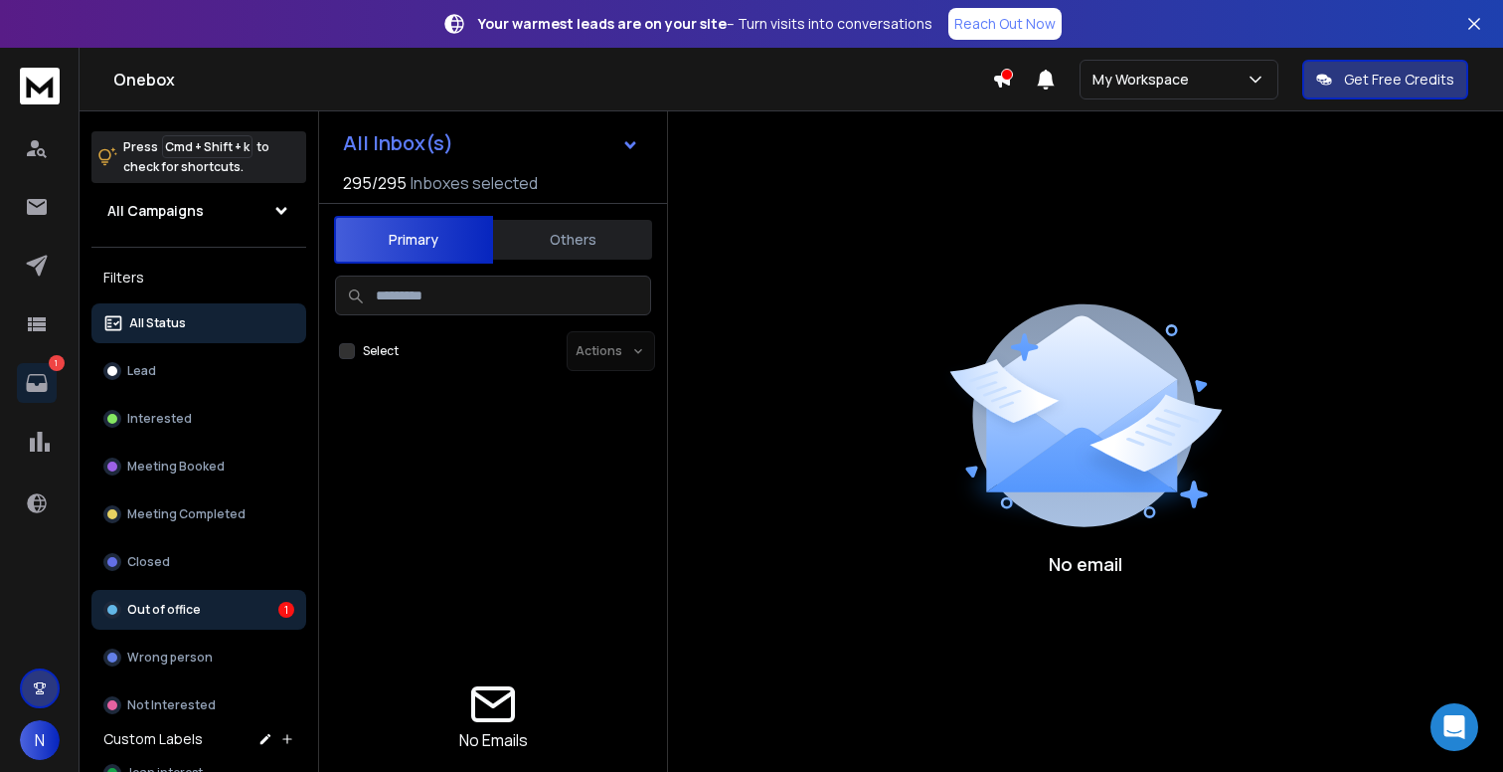
click at [195, 326] on button "All Status" at bounding box center [198, 323] width 215 height 40
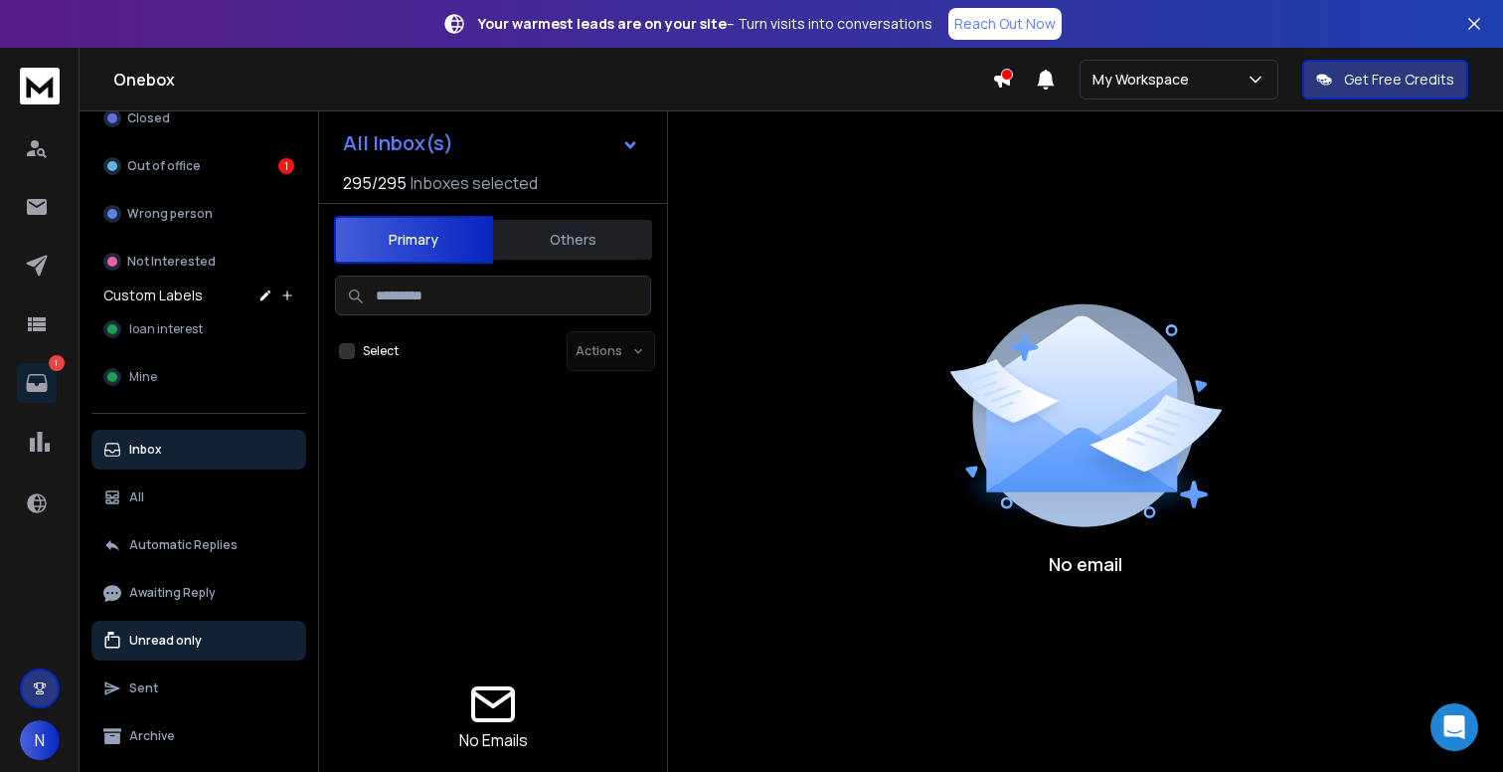
click at [199, 431] on button "Inbox" at bounding box center [198, 450] width 215 height 40
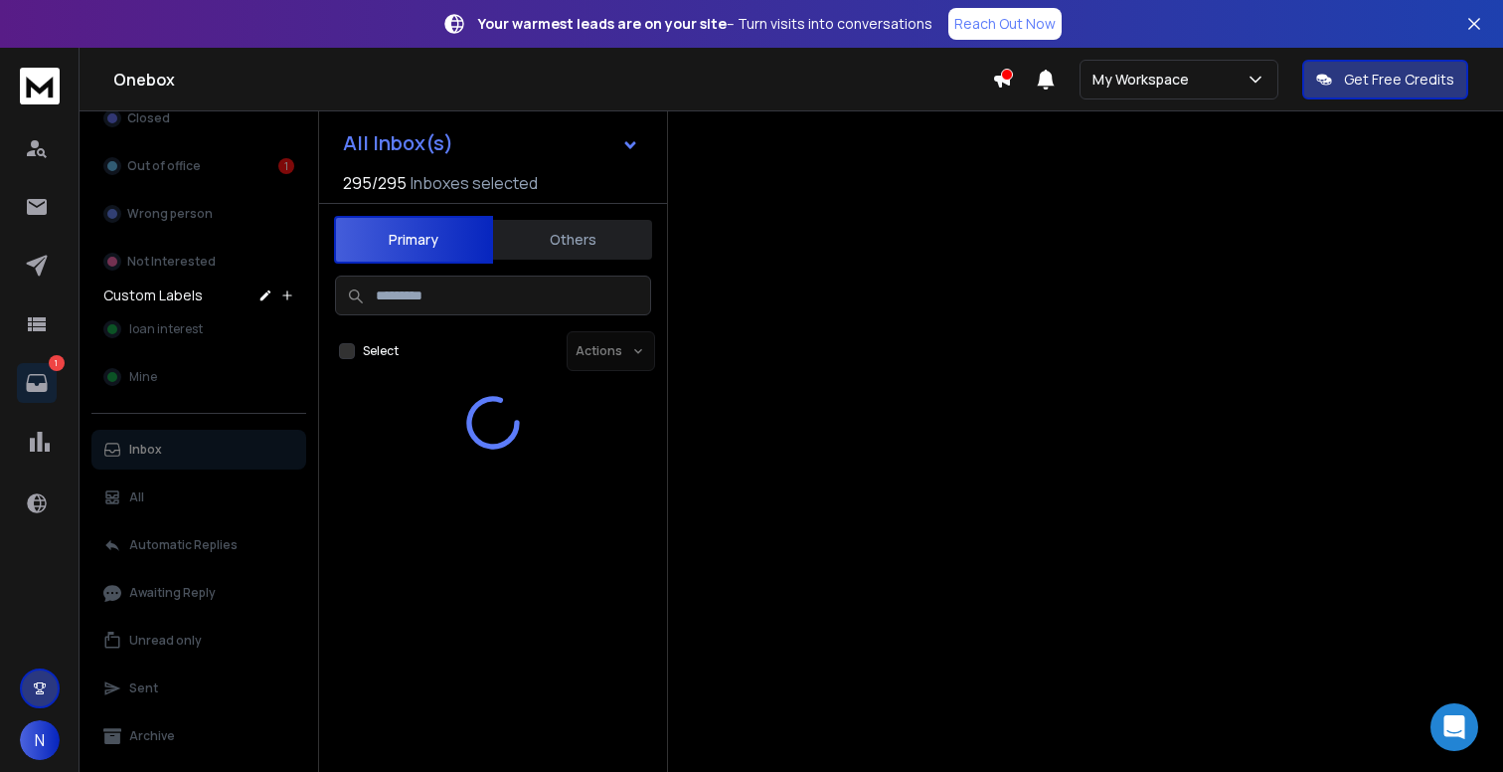
click at [201, 436] on div "Inbox All Automatic Replies Awaiting Reply Unread only Sent Archive" at bounding box center [198, 617] width 215 height 374
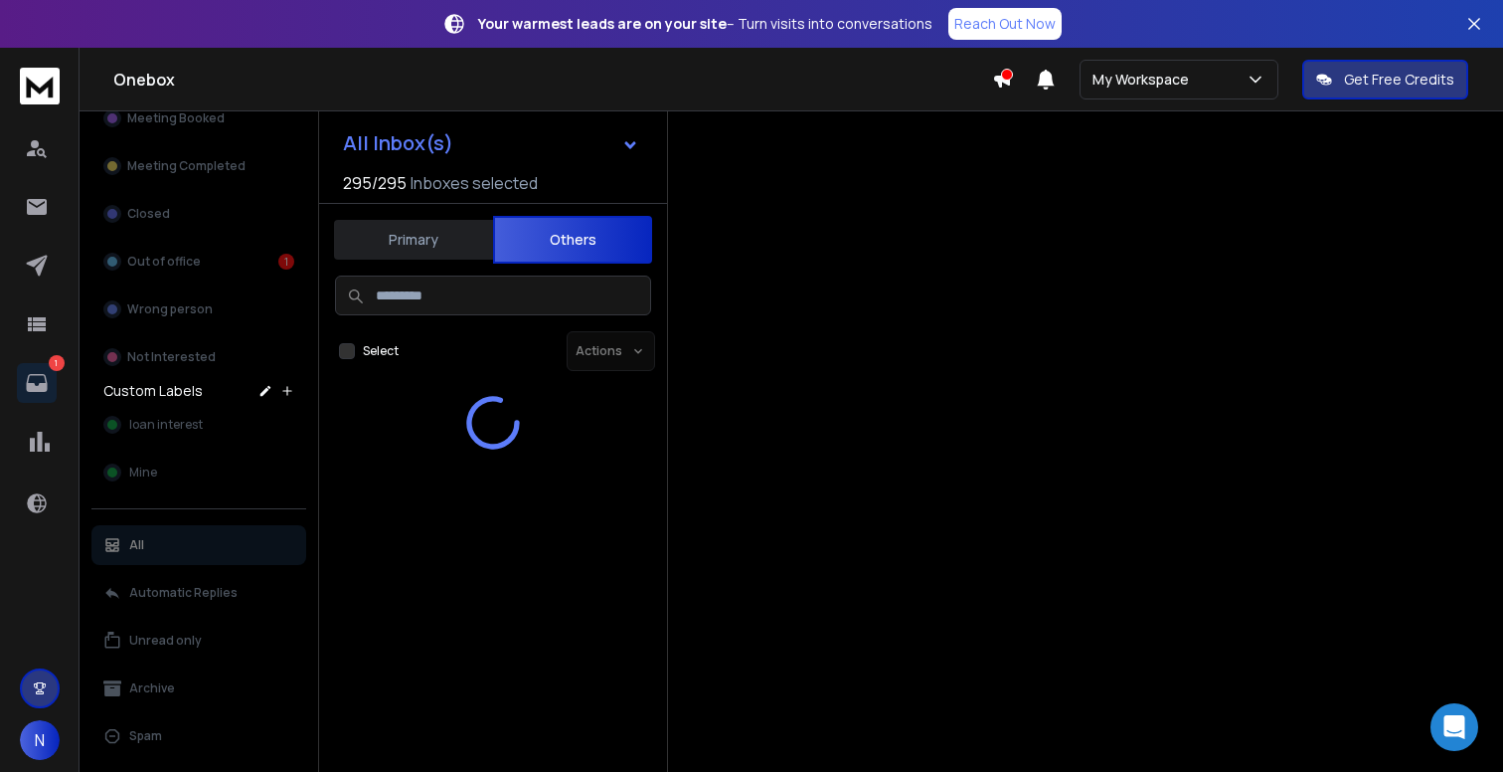
click at [582, 228] on button "Others" at bounding box center [572, 240] width 159 height 48
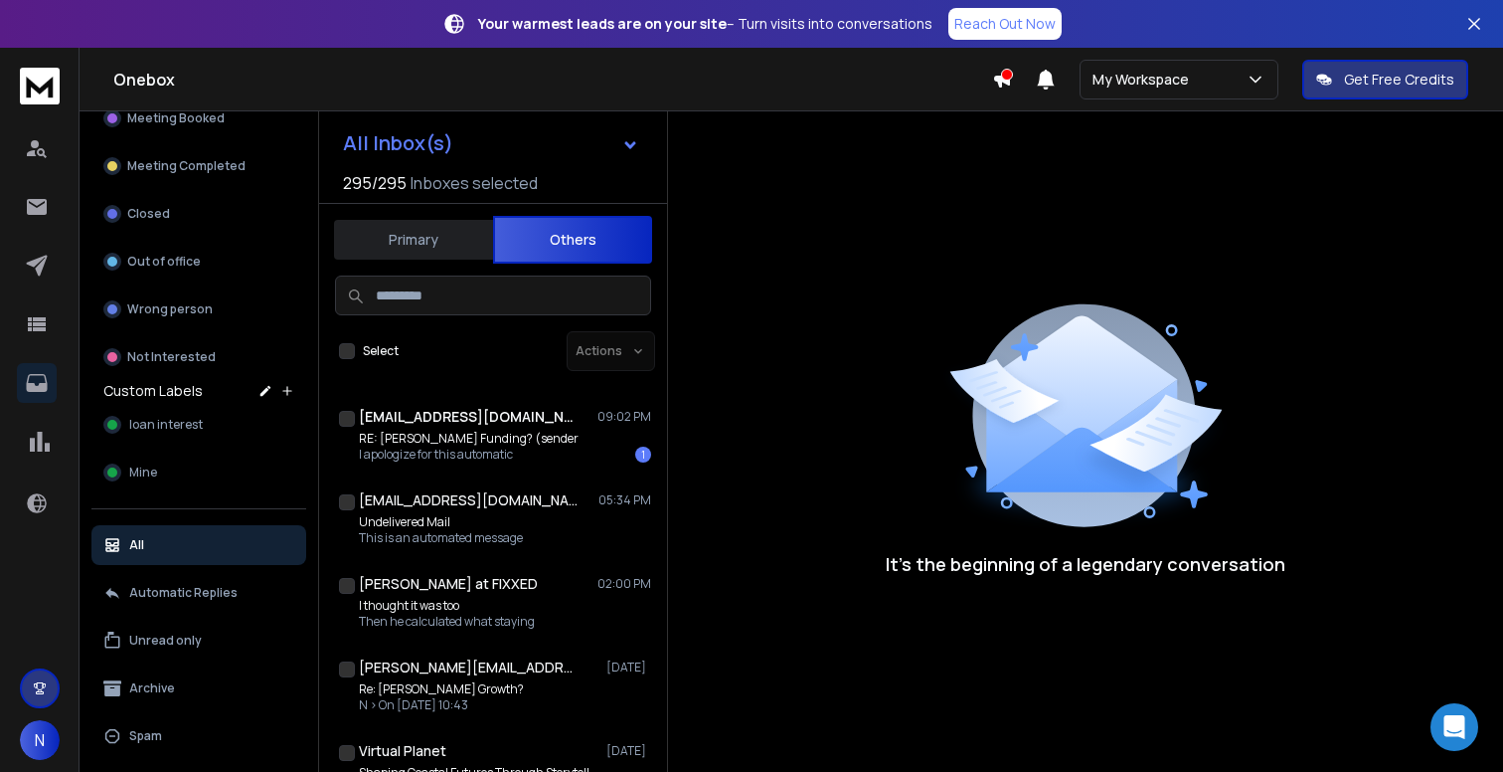
click at [409, 229] on button "Primary" at bounding box center [413, 240] width 159 height 44
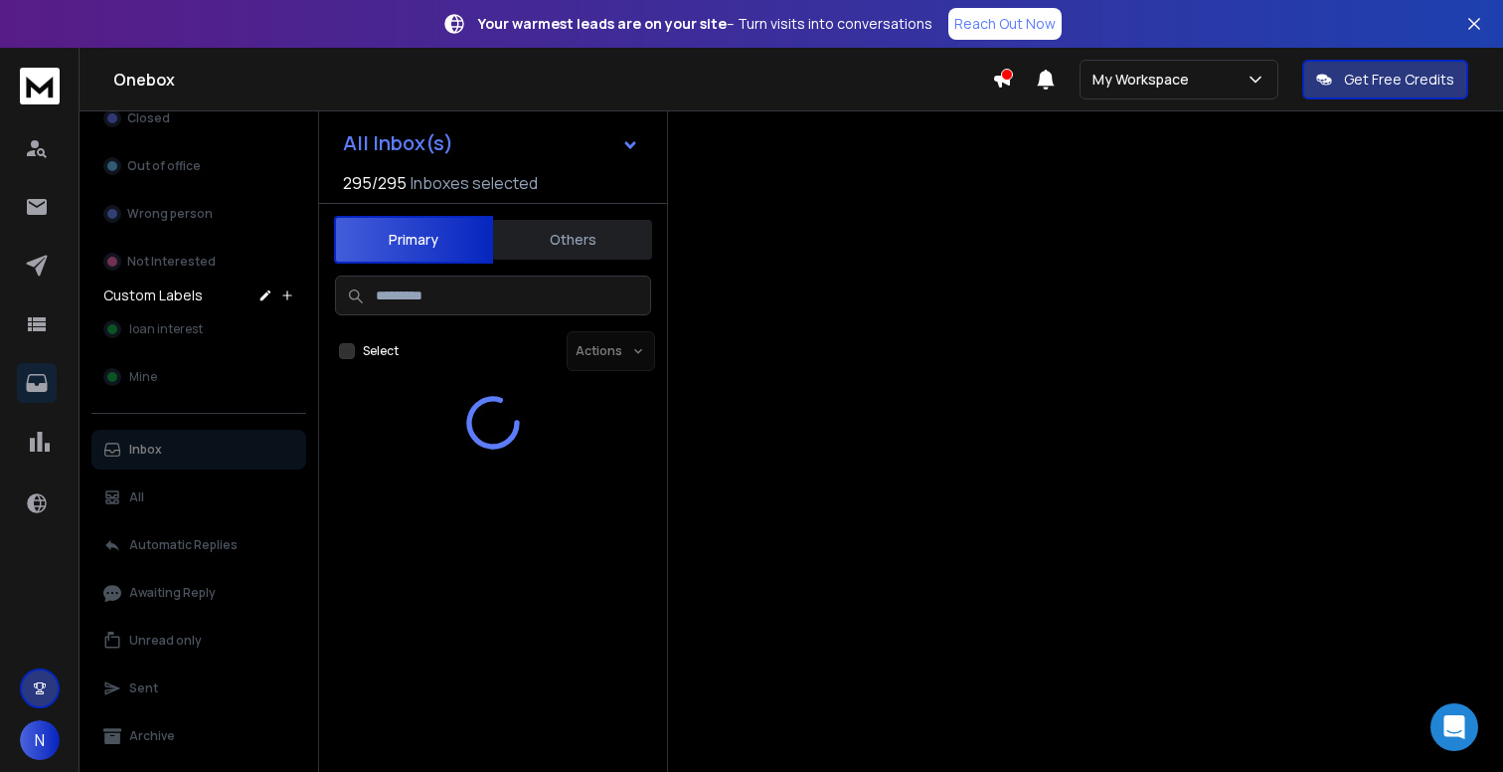
click at [409, 229] on button "Primary" at bounding box center [413, 240] width 159 height 48
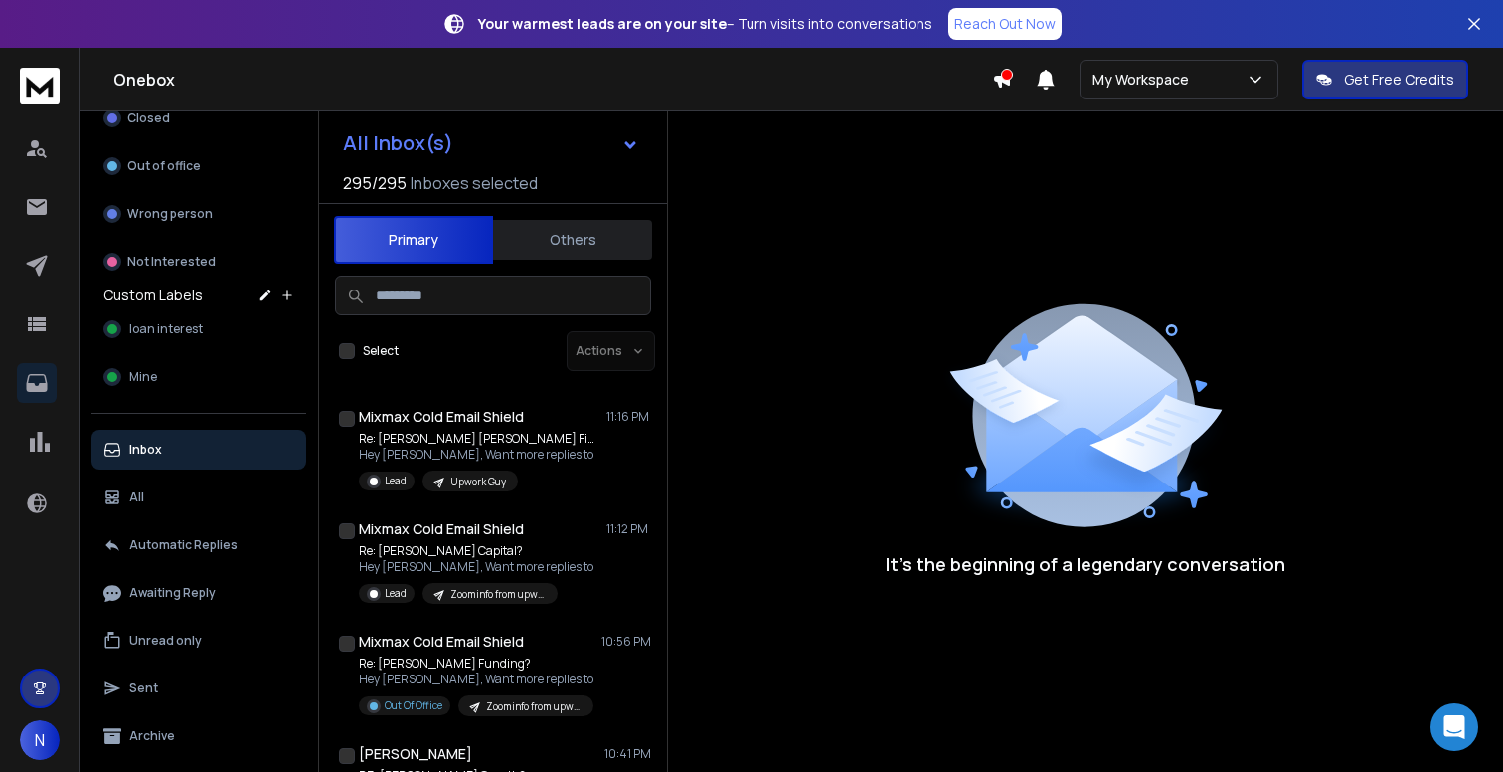
scroll to position [363, 0]
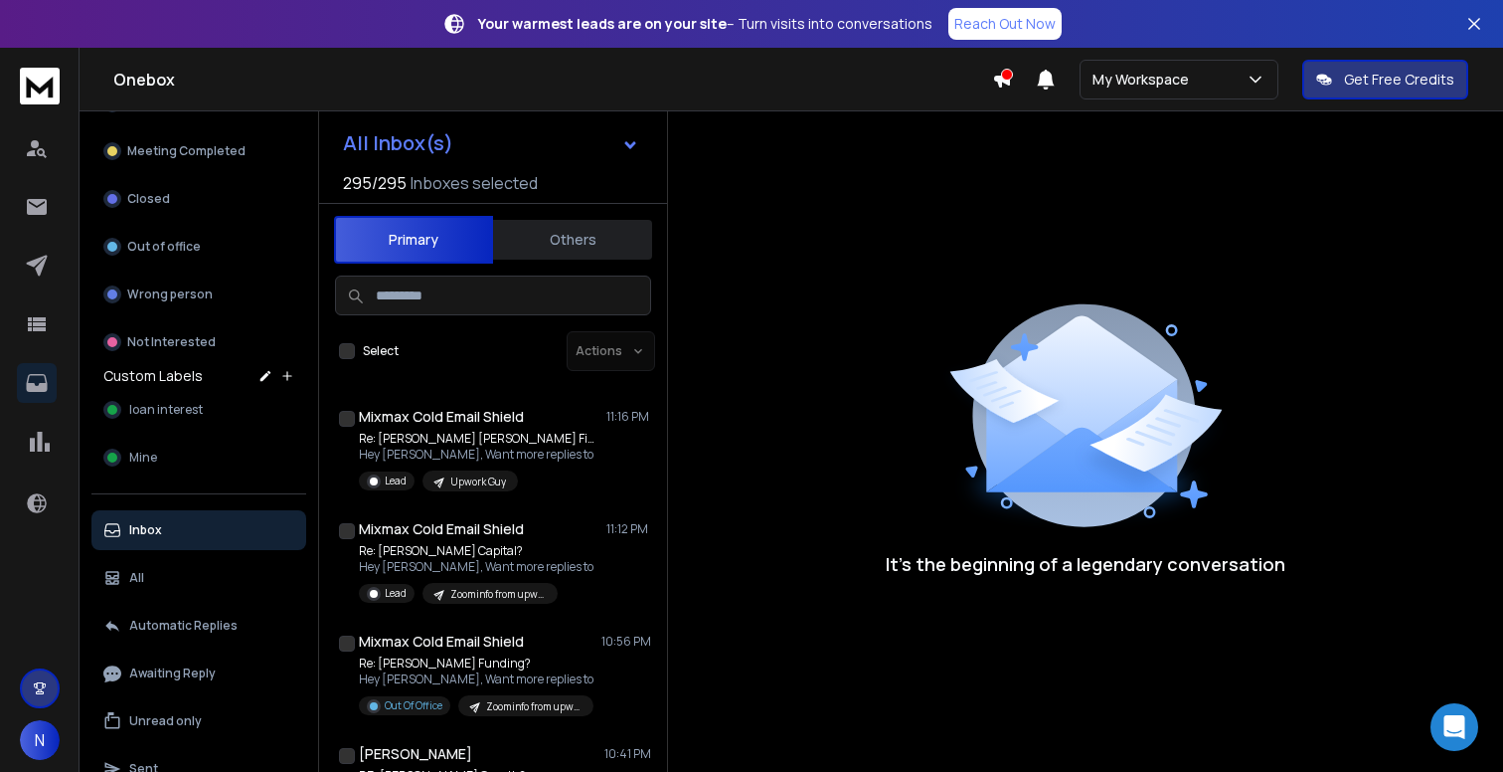
click at [563, 245] on button "Others" at bounding box center [572, 240] width 159 height 44
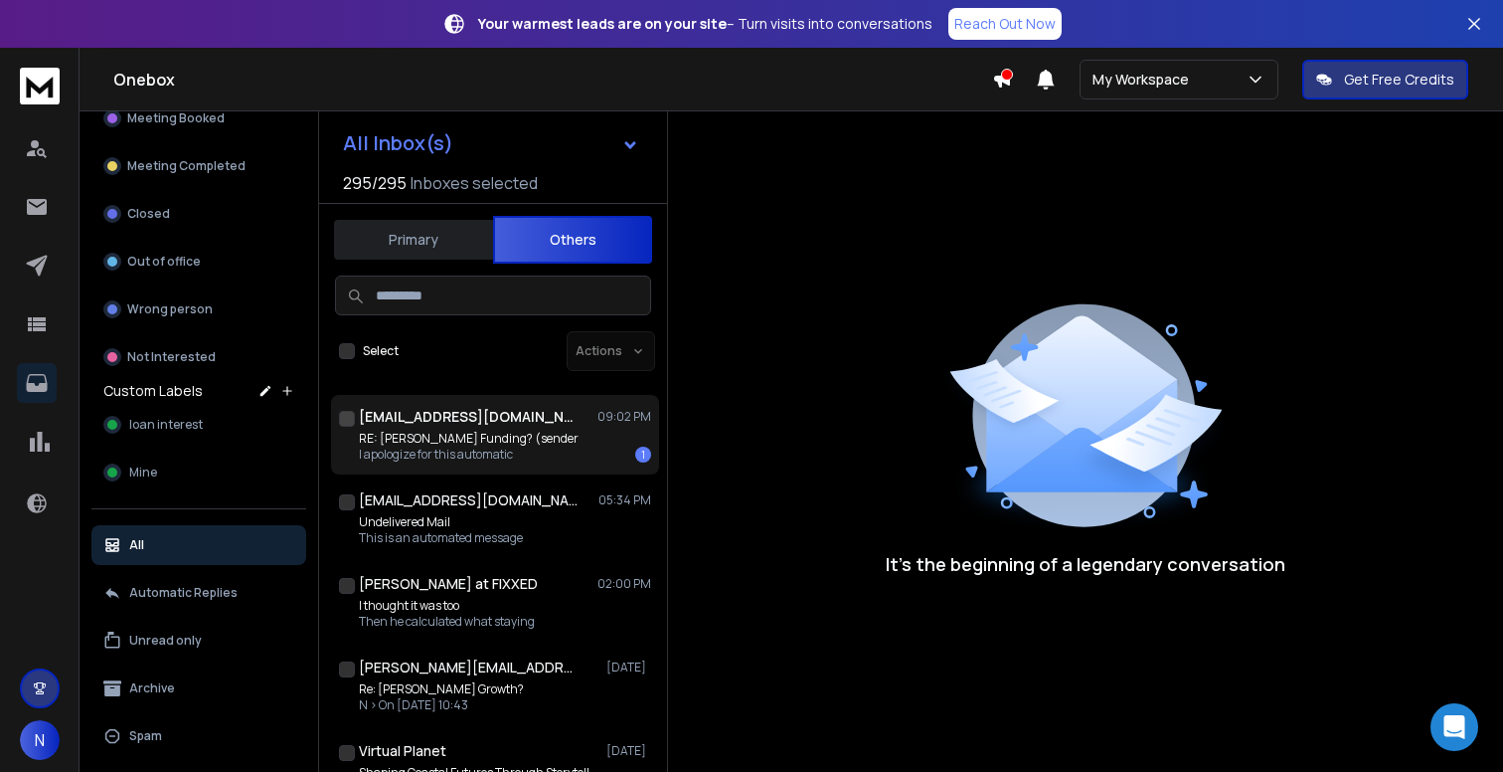
click at [592, 442] on div "RE: [PERSON_NAME] Funding? (sender I apologize for this automatic 1" at bounding box center [505, 447] width 292 height 32
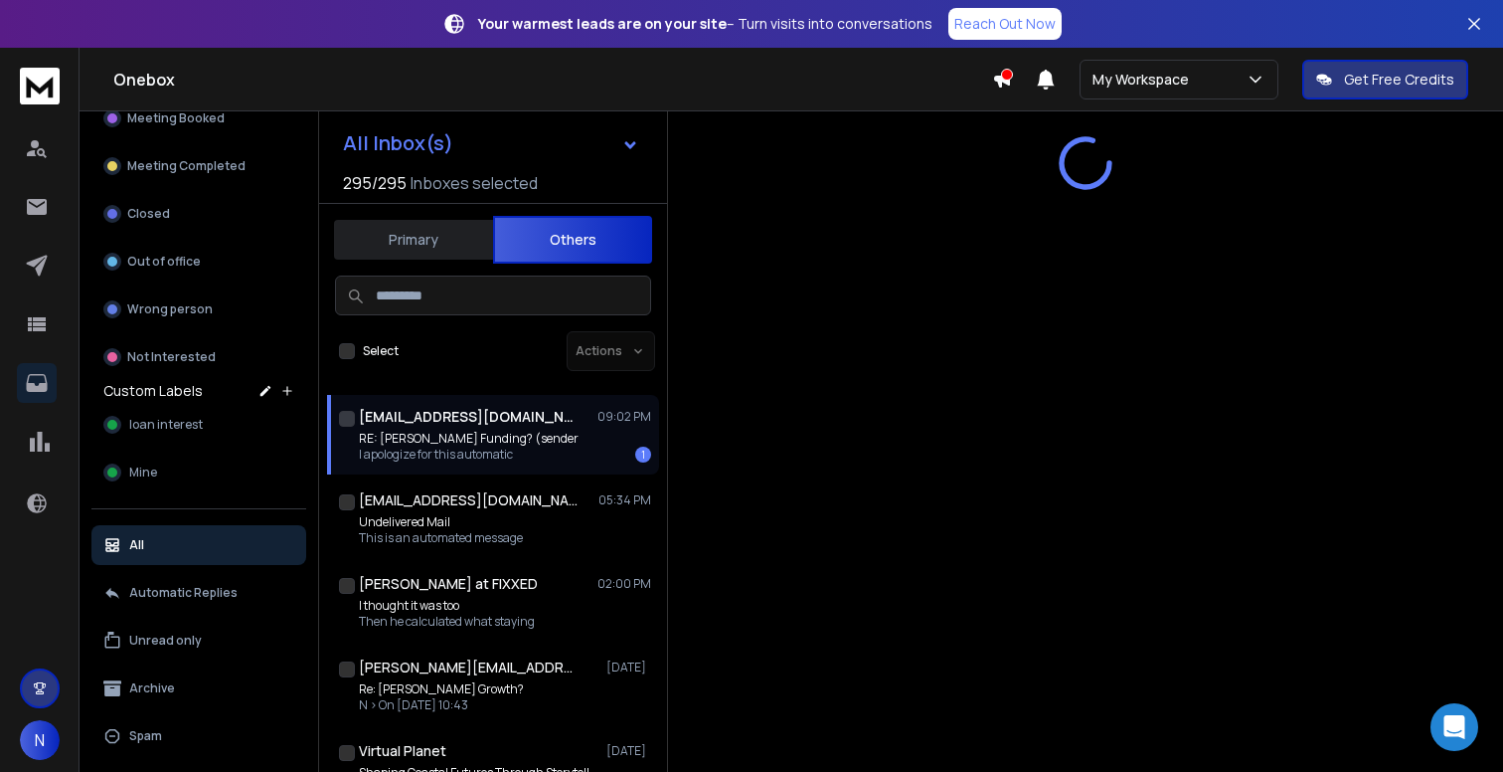
click at [592, 442] on div "RE: [PERSON_NAME] Funding? (sender I apologize for this automatic 1" at bounding box center [505, 447] width 292 height 32
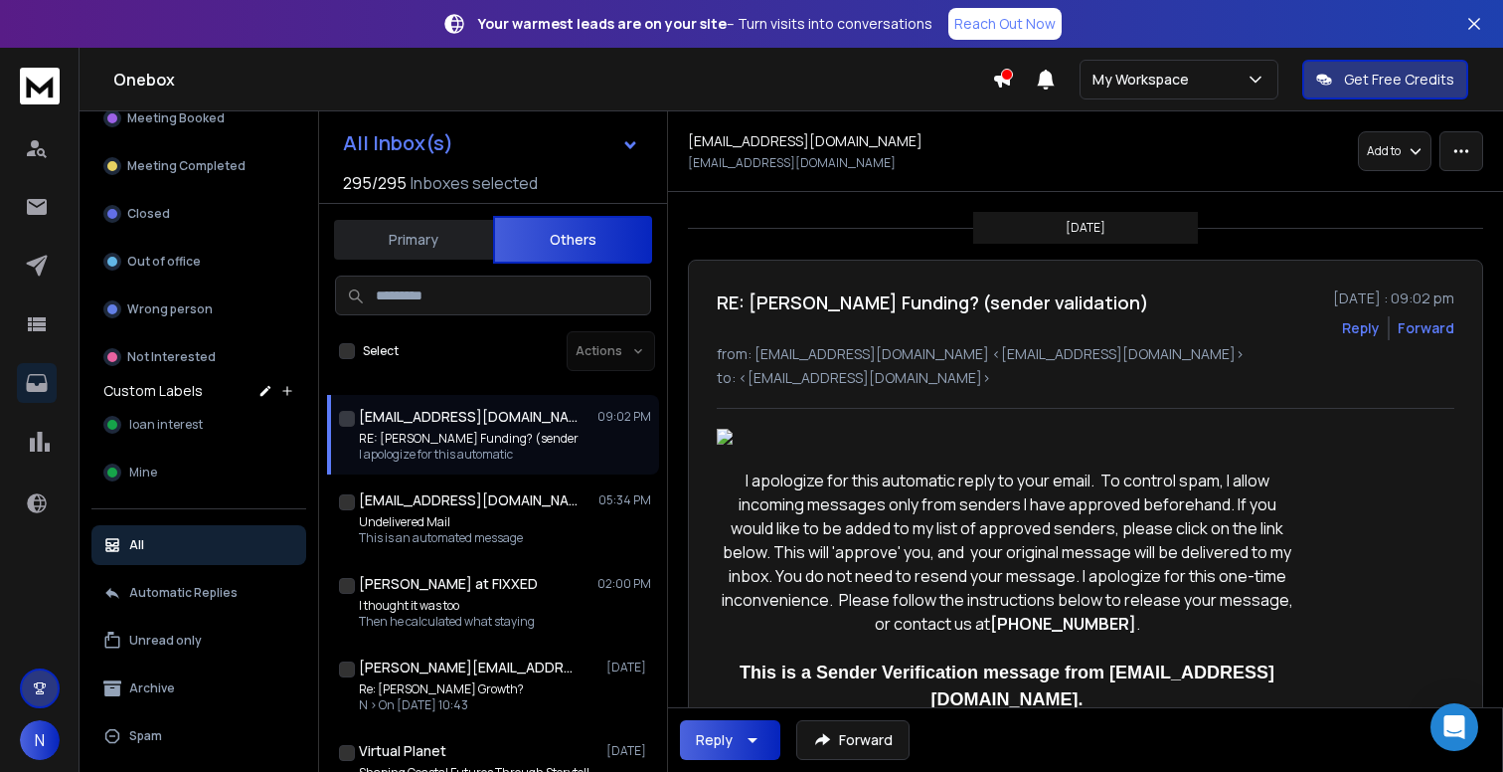
scroll to position [458, 0]
click at [418, 236] on button "Primary" at bounding box center [413, 240] width 159 height 44
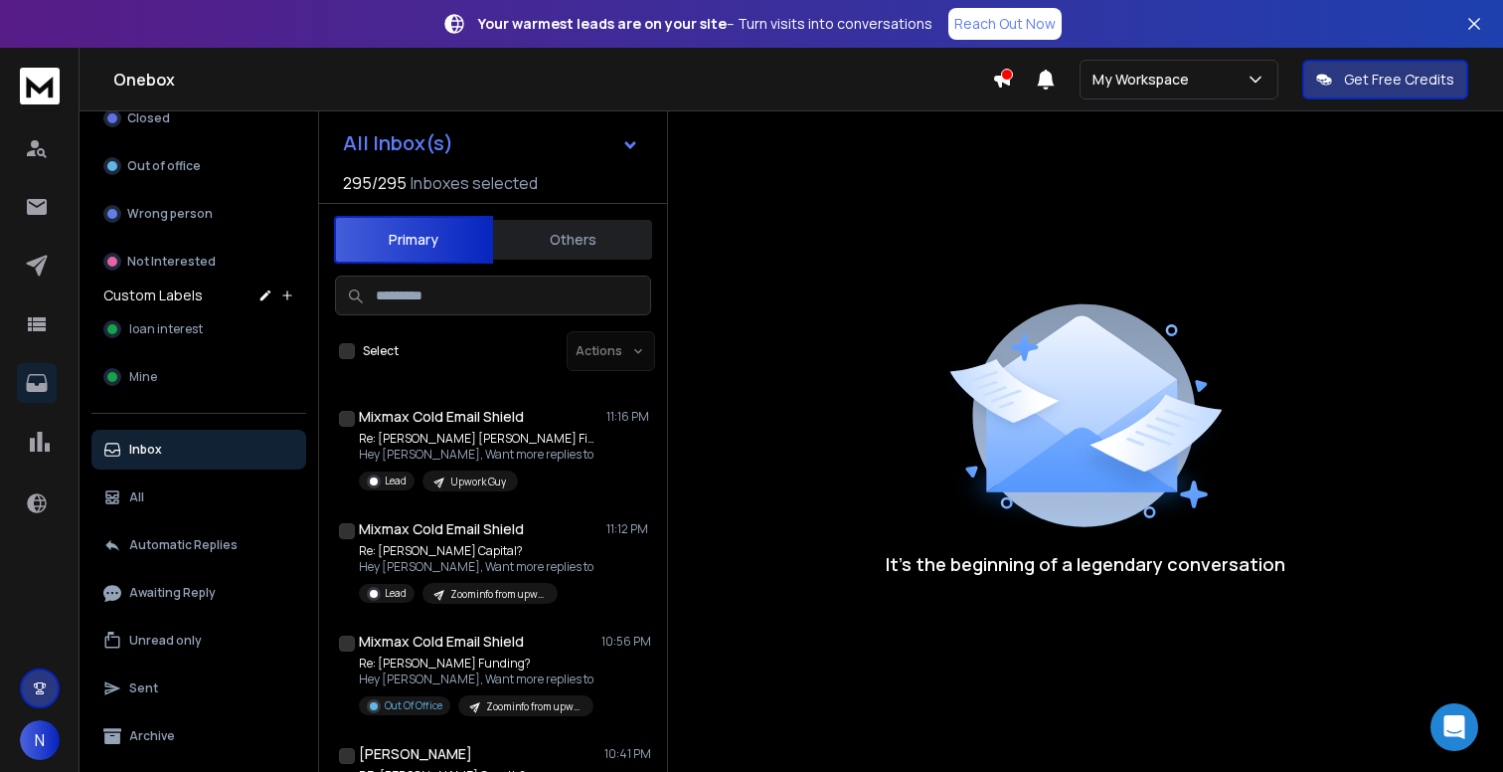
click at [530, 240] on button "Others" at bounding box center [572, 240] width 159 height 44
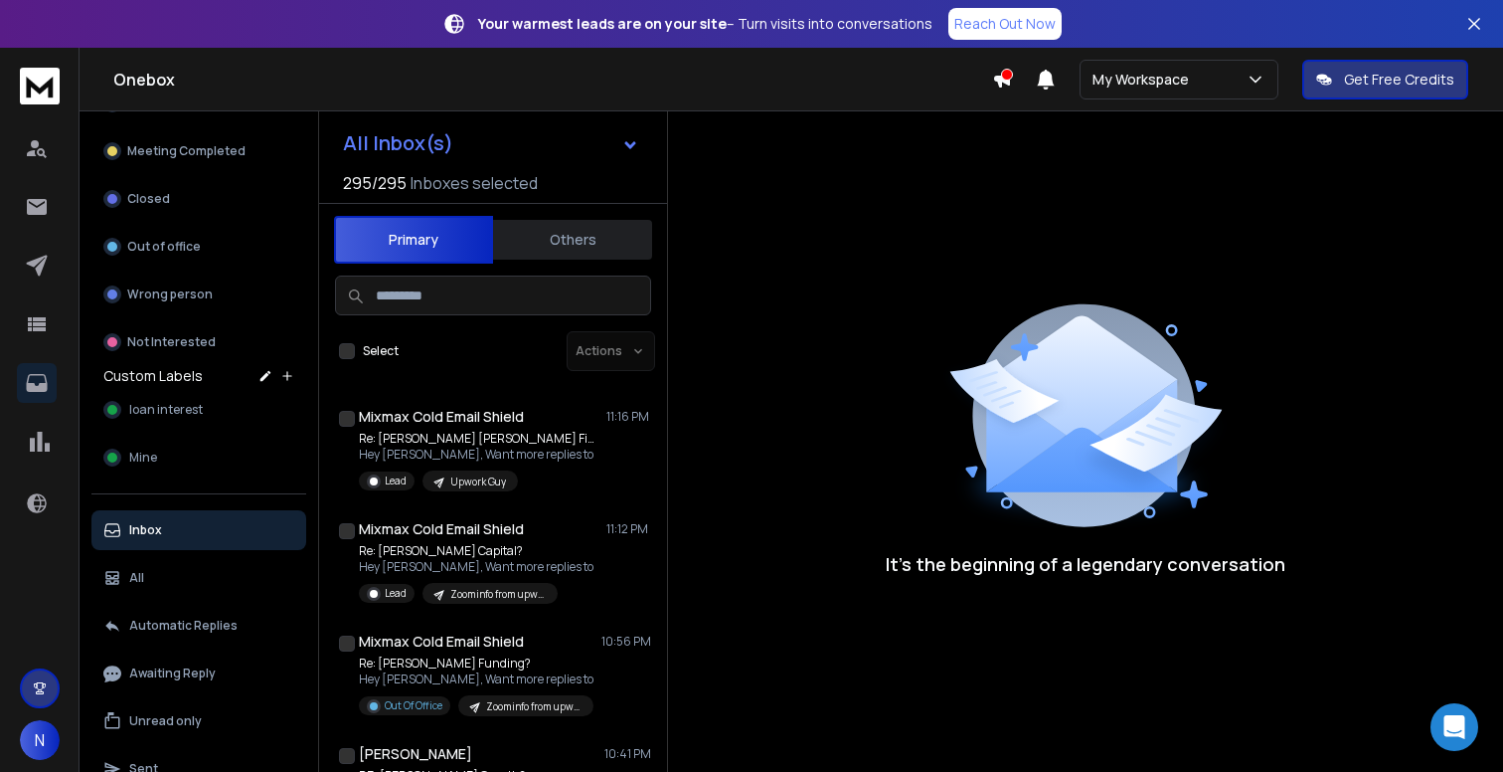
click at [530, 240] on button "Others" at bounding box center [572, 240] width 159 height 44
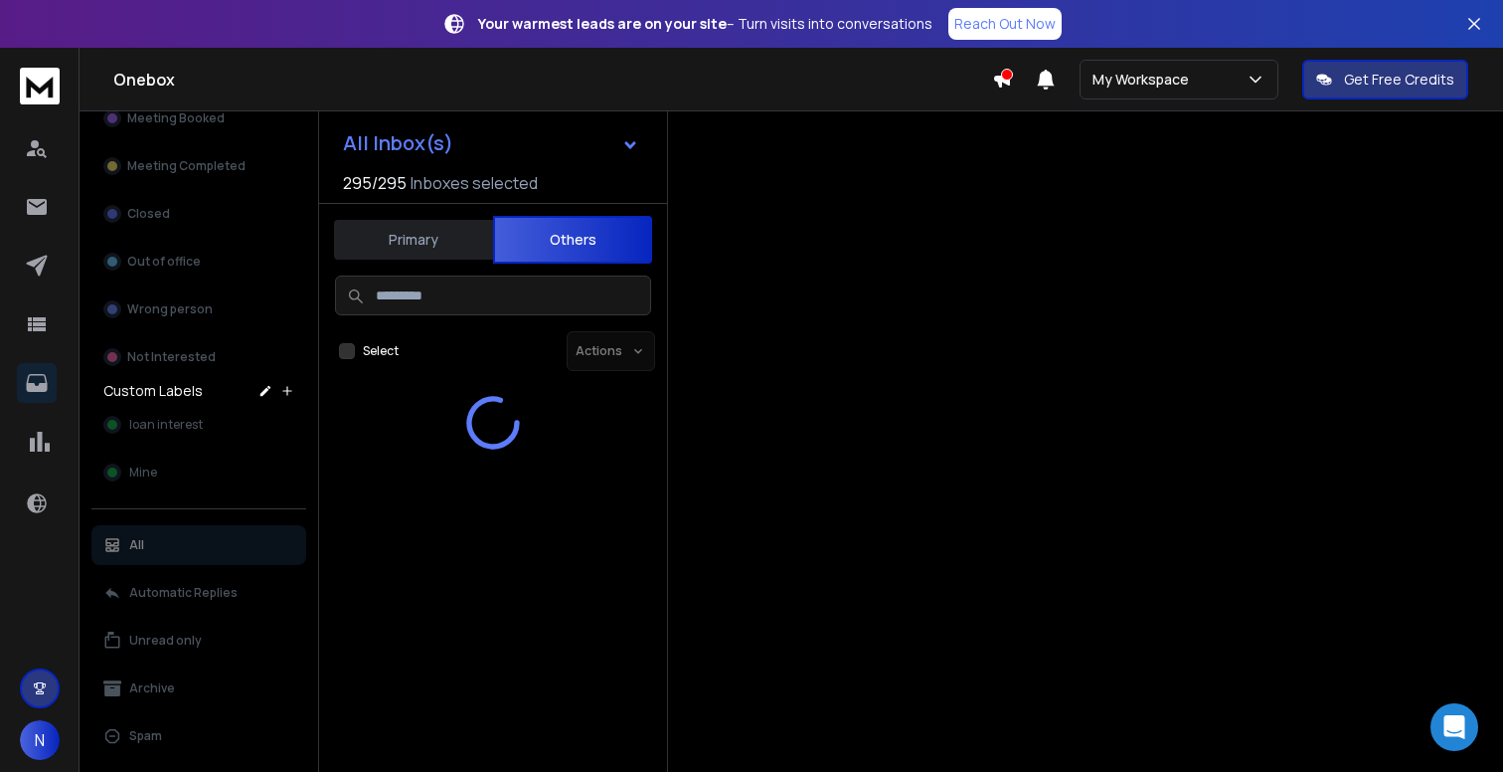
click at [527, 241] on button "Others" at bounding box center [572, 240] width 159 height 48
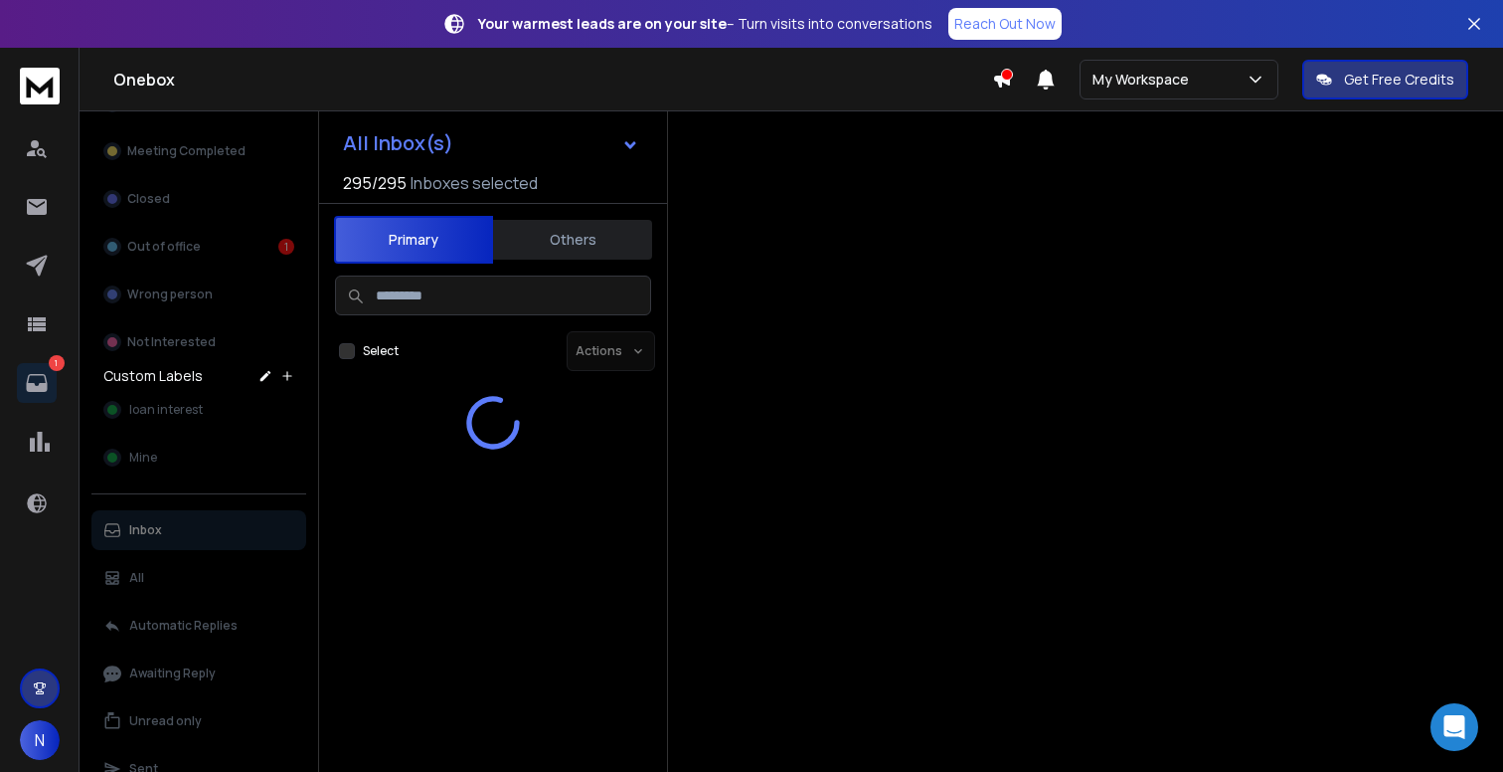
click at [438, 240] on button "Primary" at bounding box center [413, 240] width 159 height 48
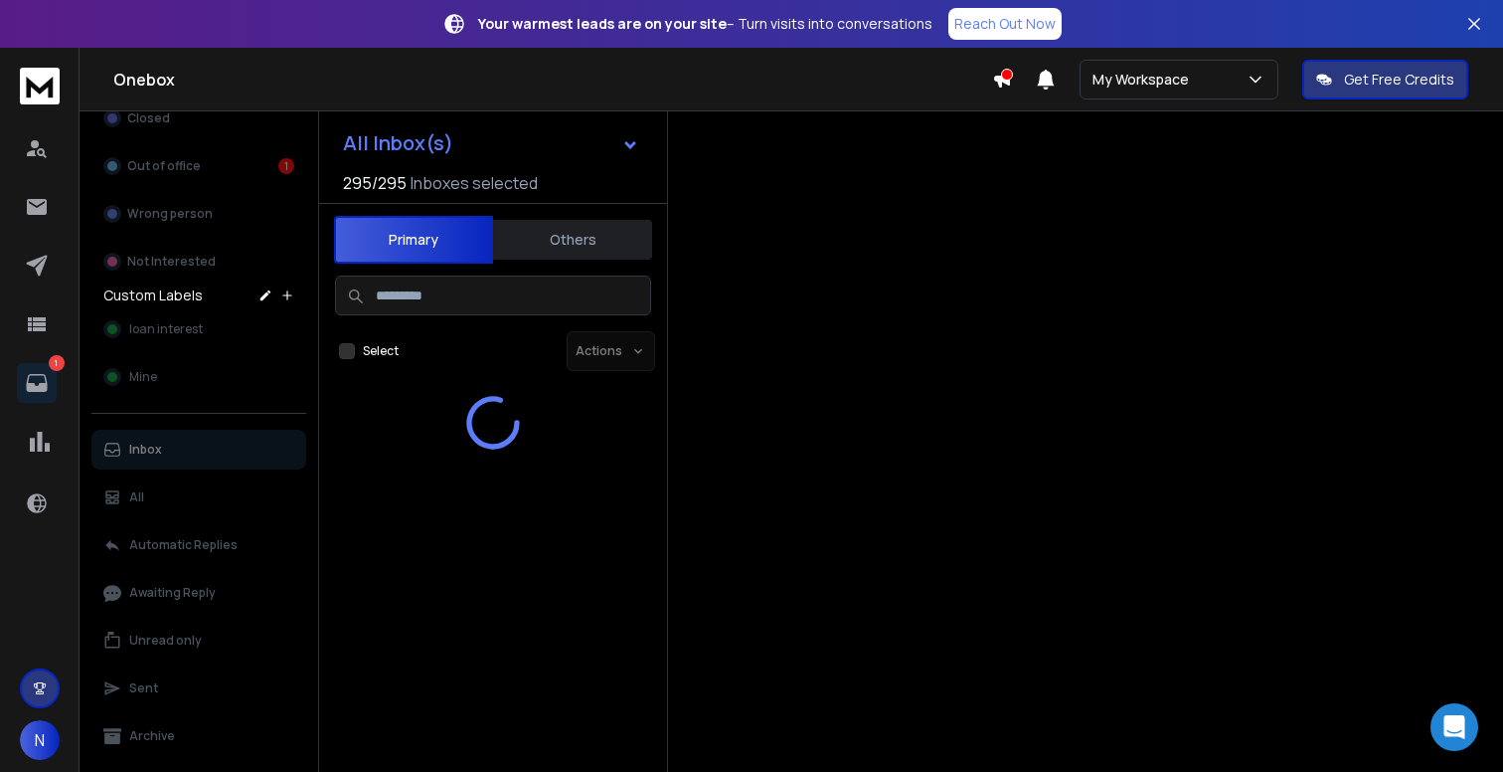
click at [438, 240] on button "Primary" at bounding box center [413, 240] width 159 height 48
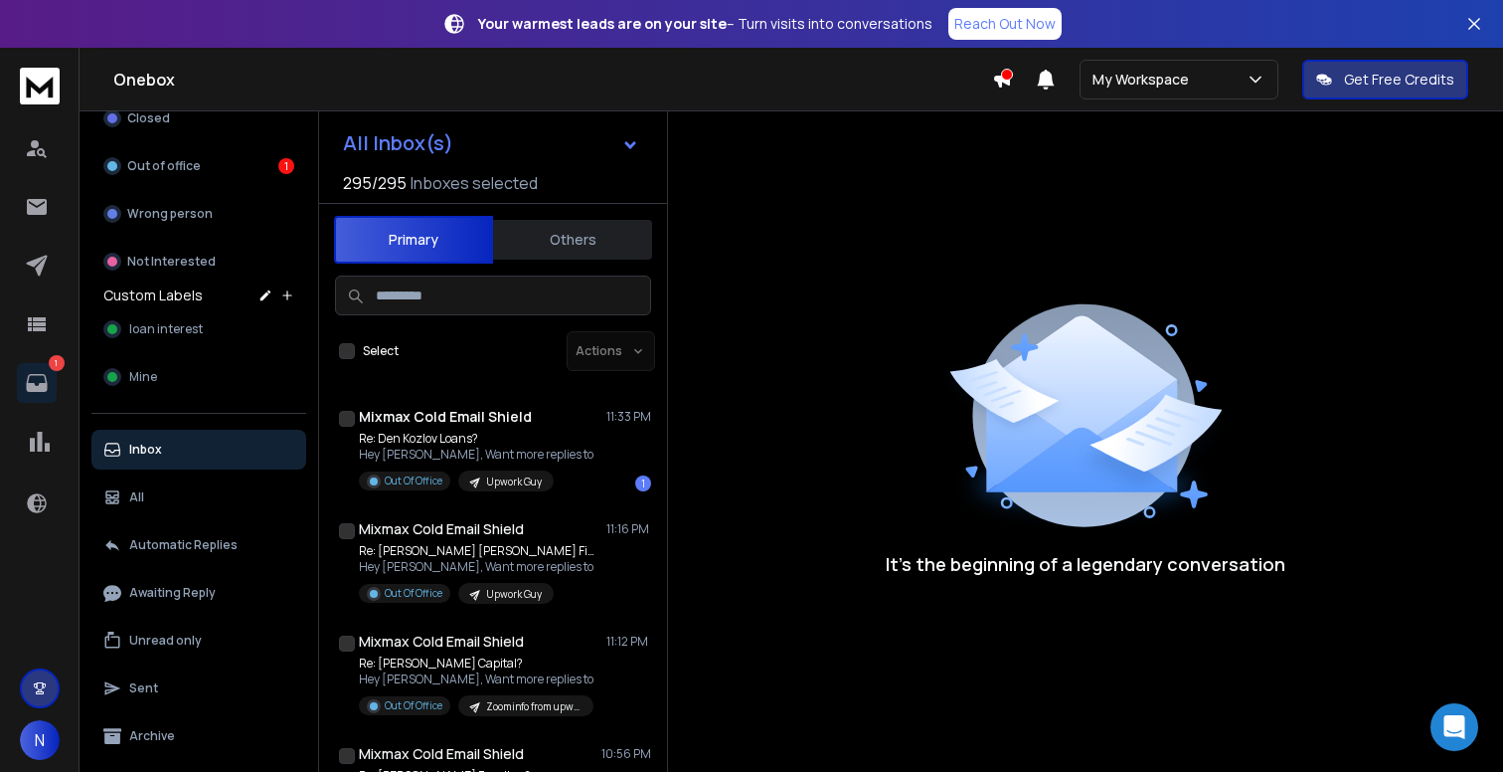
scroll to position [0, 0]
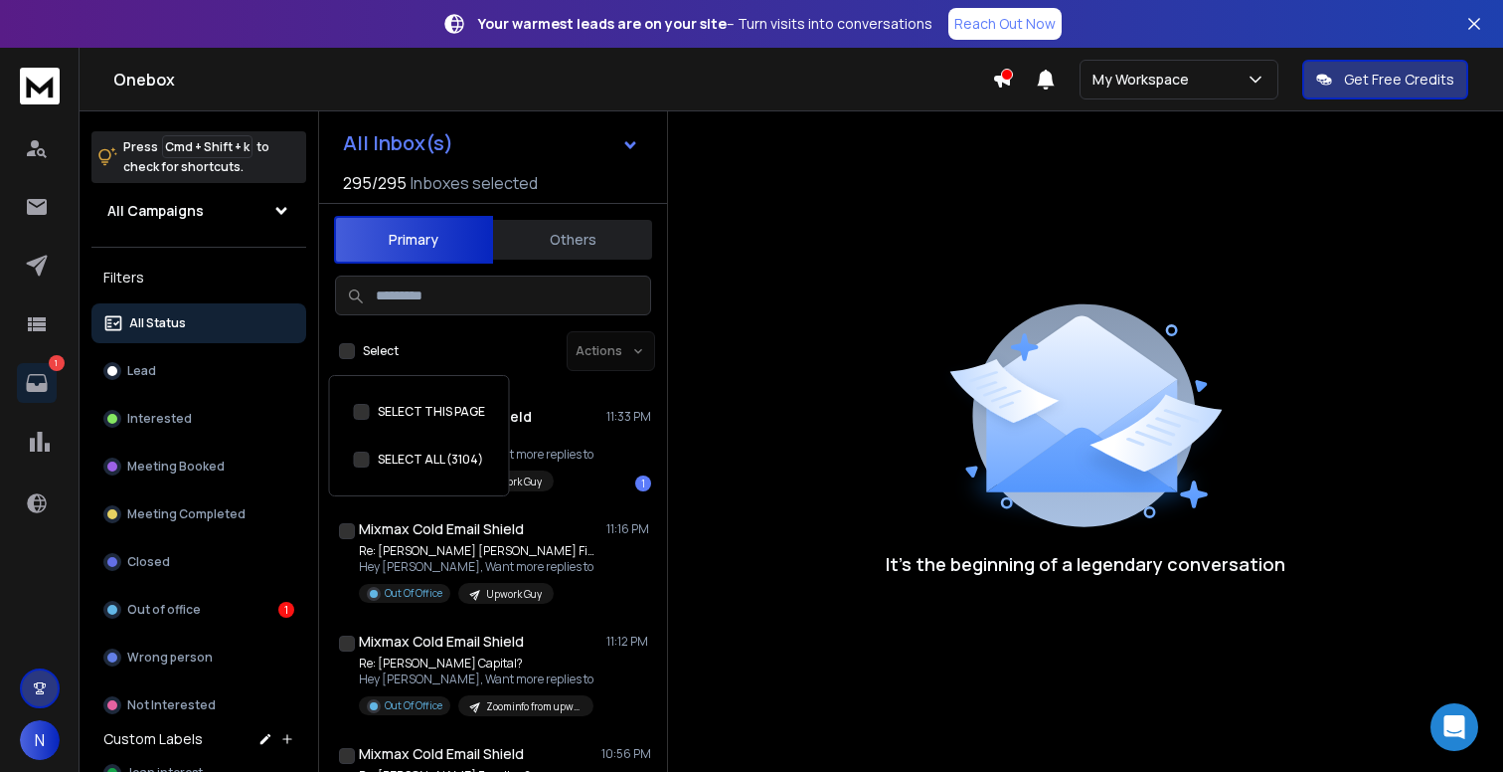
click at [495, 400] on div "SELECT THIS PAGE SELECT ALL (3104)" at bounding box center [419, 435] width 181 height 121
click at [540, 423] on div "Mixmax Cold Email Shield 11:33 PM" at bounding box center [505, 417] width 292 height 20
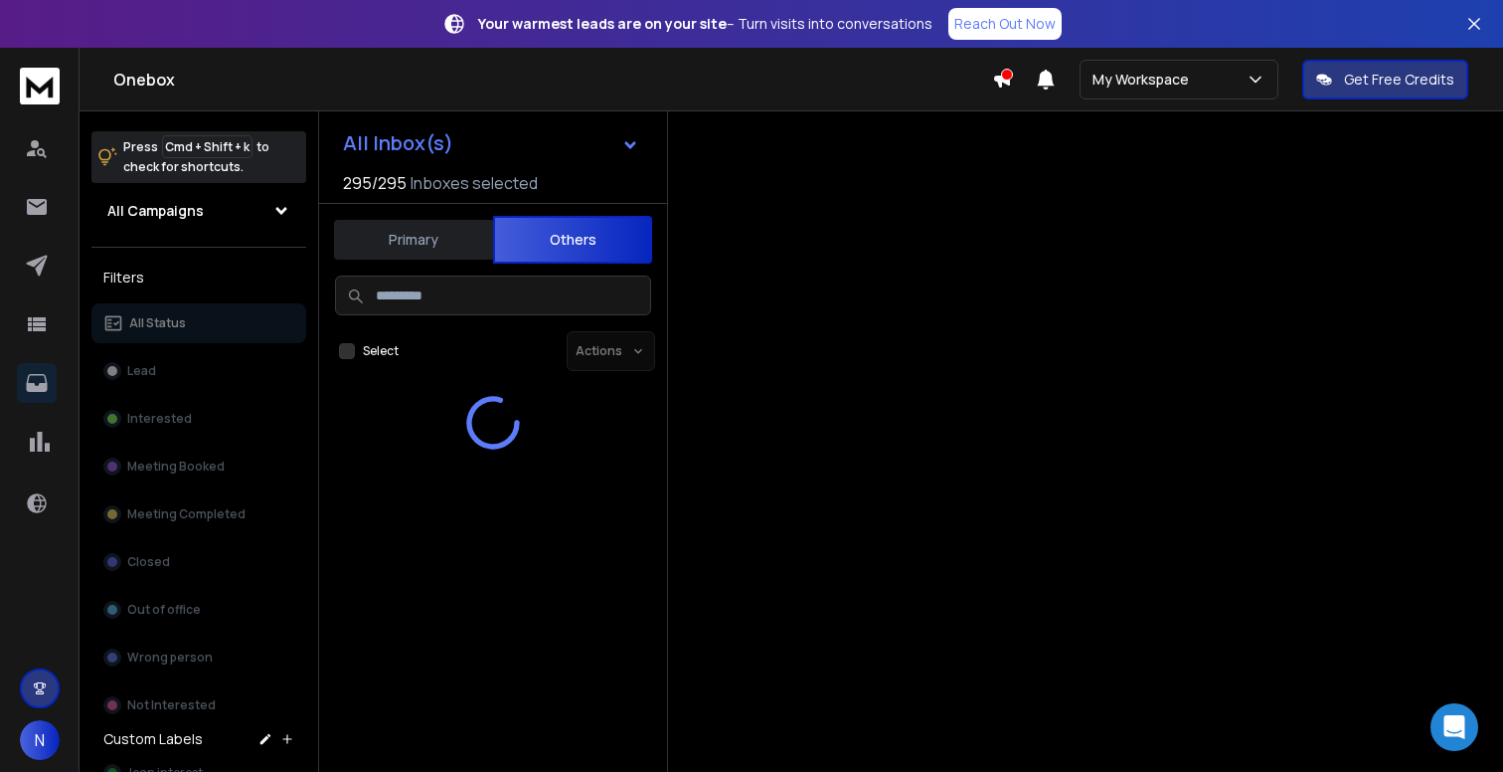
click at [540, 250] on button "Others" at bounding box center [572, 240] width 159 height 48
click at [540, 247] on button "Others" at bounding box center [572, 240] width 159 height 48
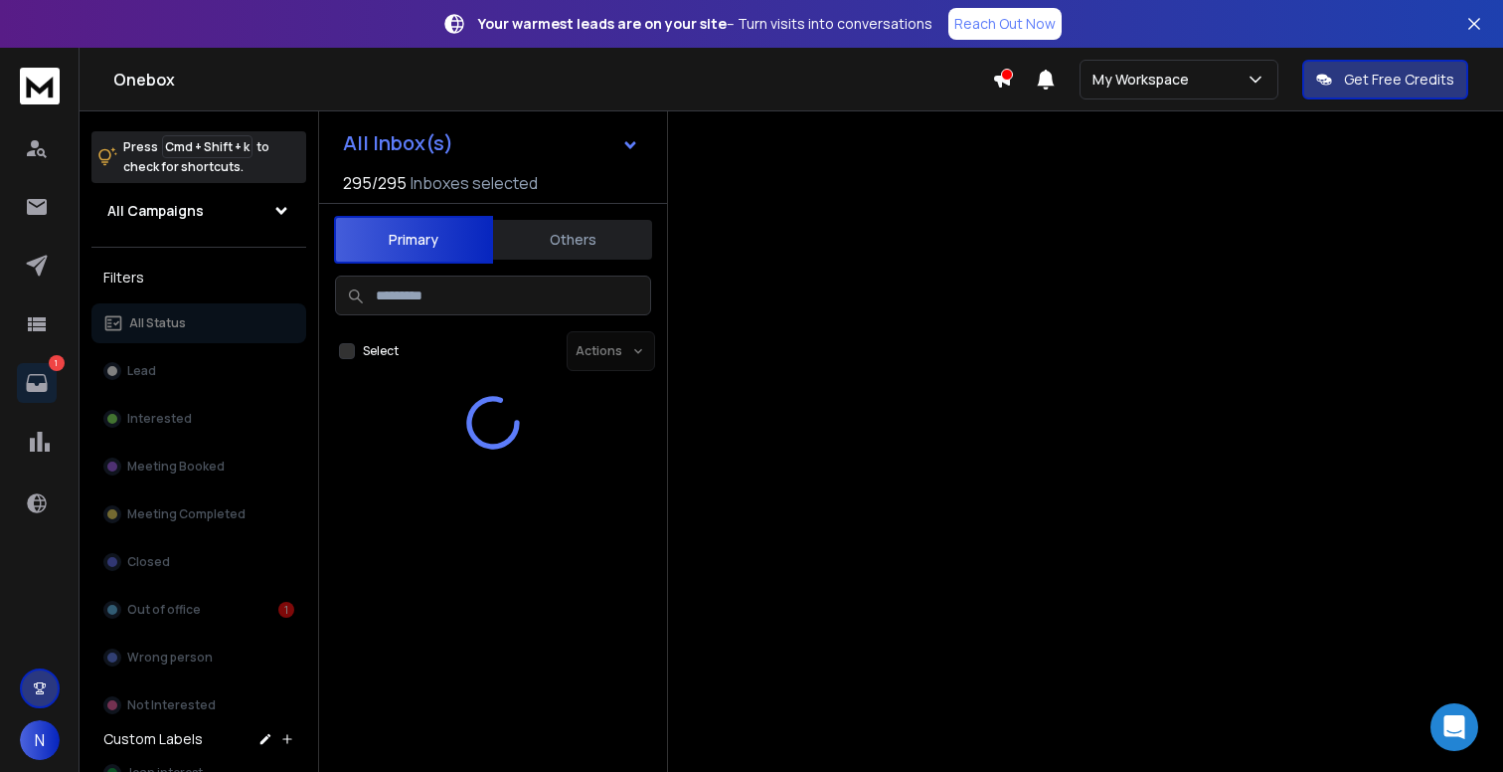
click at [387, 242] on button "Primary" at bounding box center [413, 240] width 159 height 48
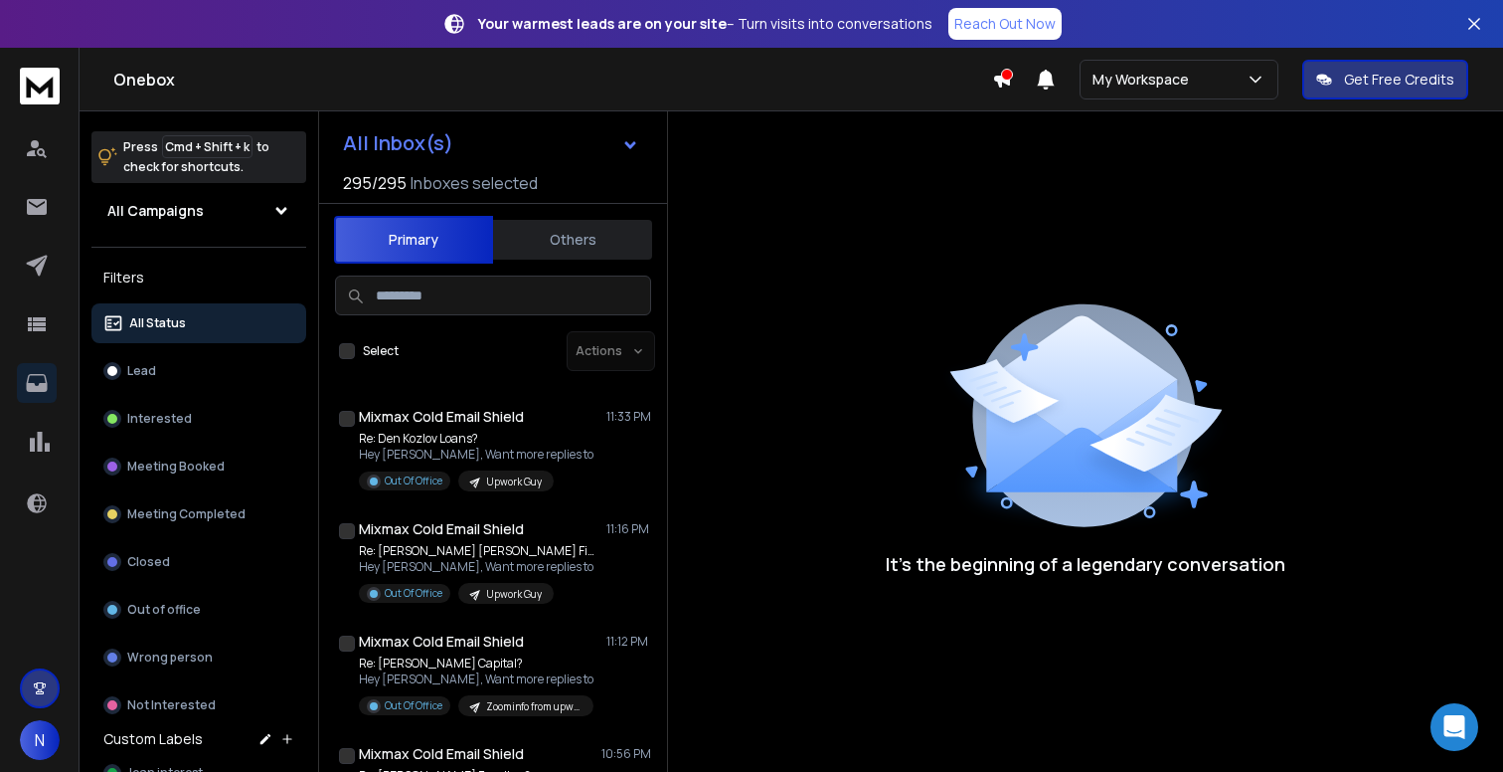
drag, startPoint x: 531, startPoint y: 197, endPoint x: 532, endPoint y: 230, distance: 32.8
click at [531, 207] on div "All Inbox(s) 295 / 295 Inboxes selected Primary Others Select Actions Mixmax Co…" at bounding box center [493, 497] width 348 height 772
click at [532, 232] on button "Others" at bounding box center [572, 240] width 159 height 44
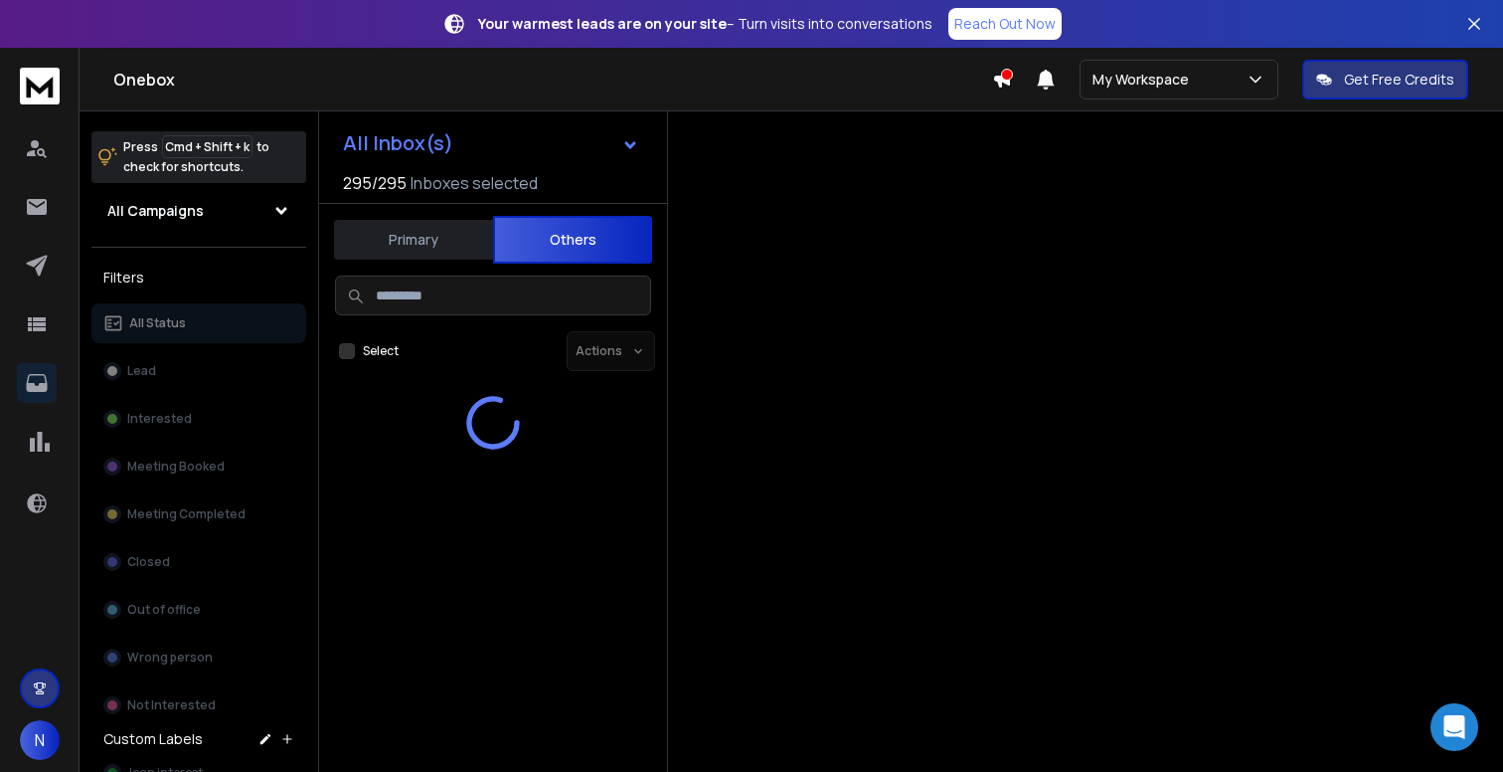
click at [532, 232] on button "Others" at bounding box center [572, 240] width 159 height 48
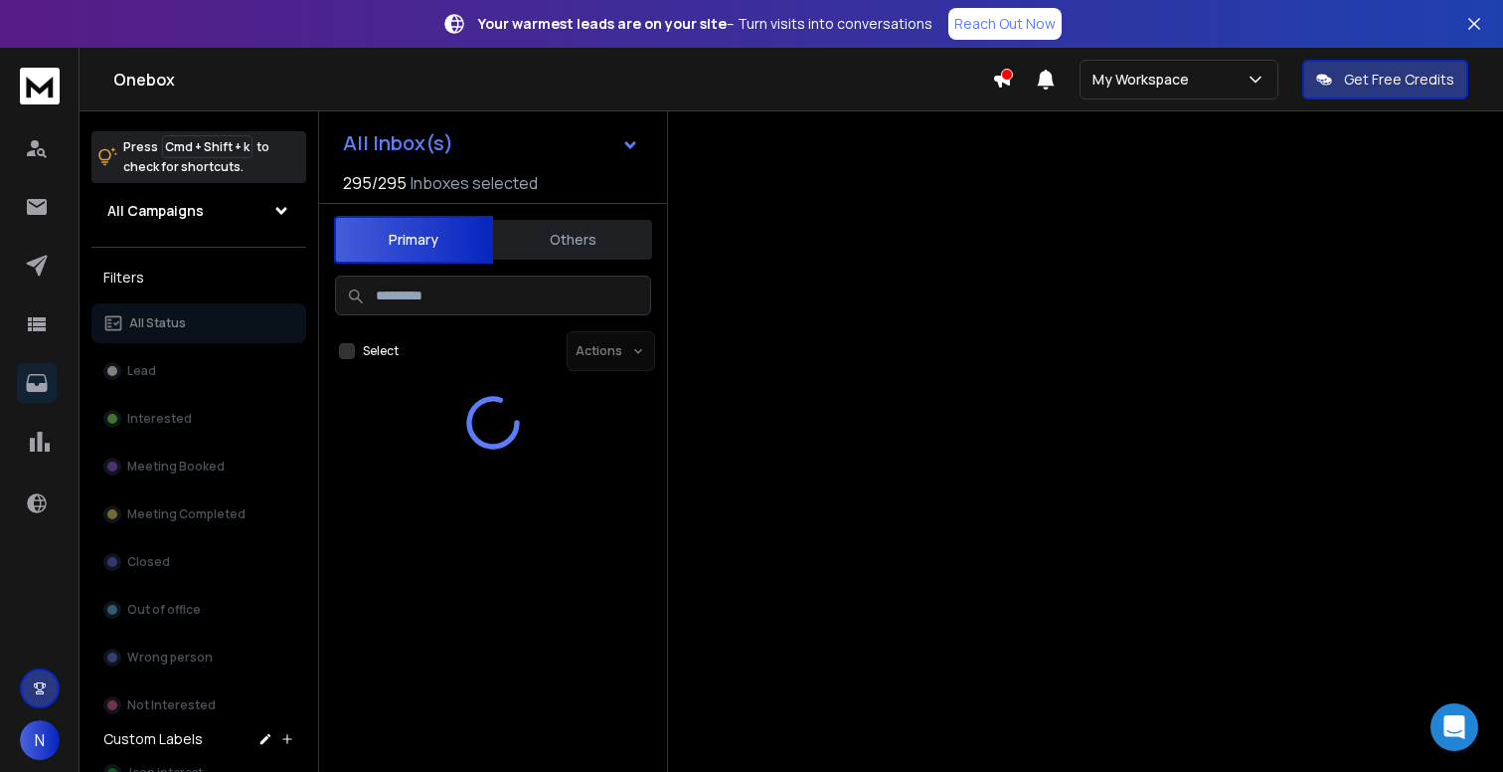
click at [459, 229] on button "Primary" at bounding box center [413, 240] width 159 height 48
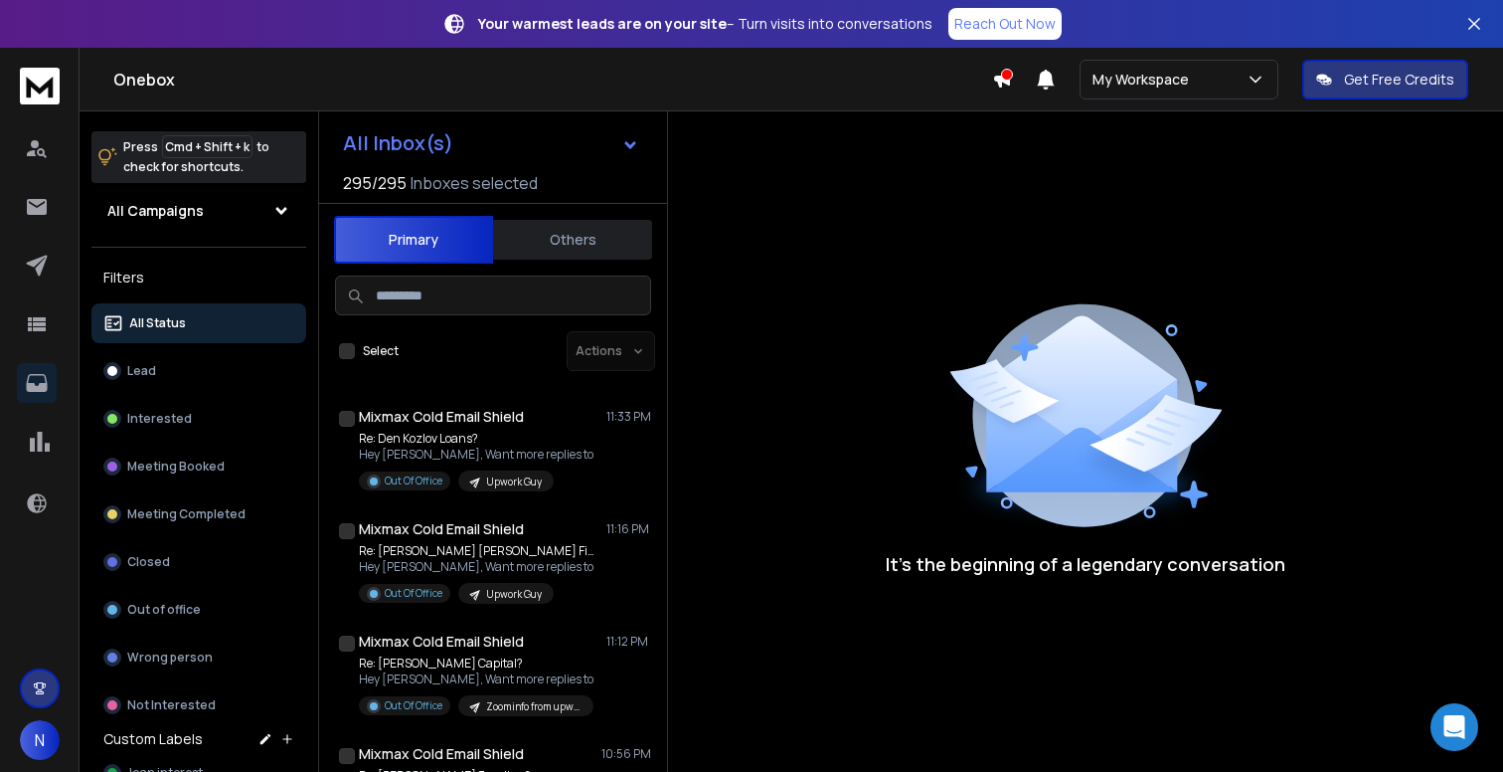
click at [525, 249] on button "Others" at bounding box center [572, 240] width 159 height 44
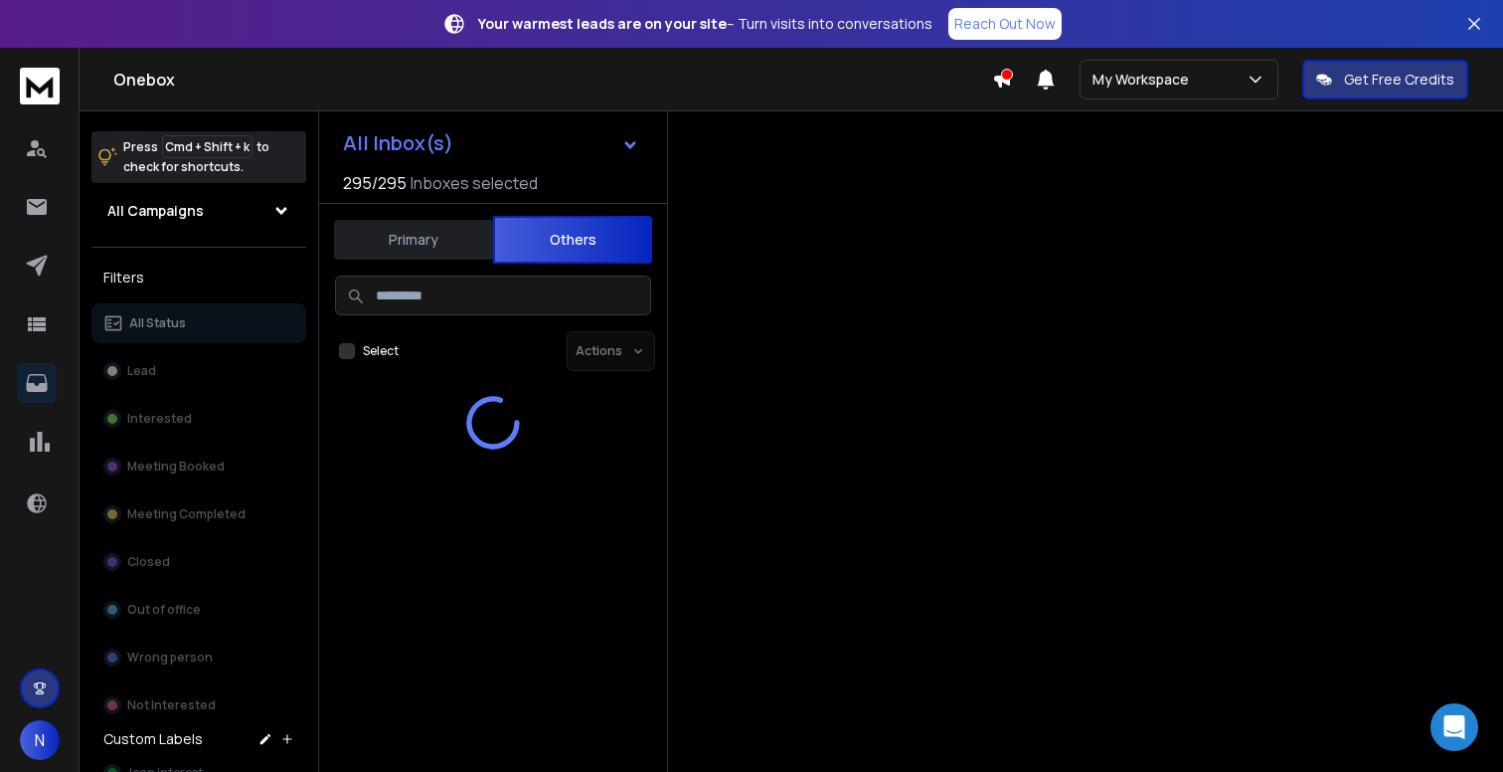
click at [428, 243] on button "Primary" at bounding box center [413, 240] width 159 height 44
